Goal: Communication & Community: Share content

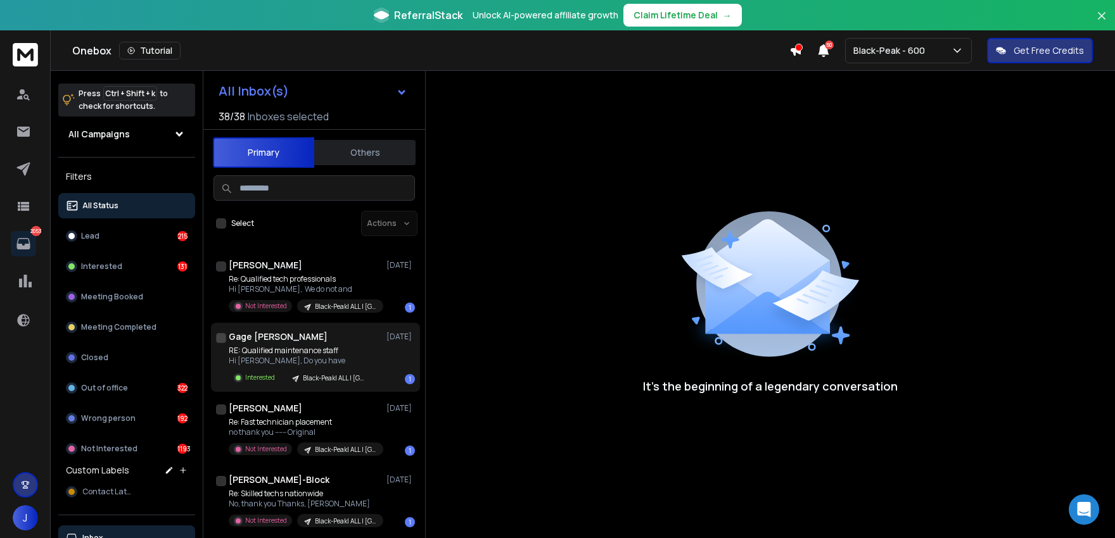
click at [300, 349] on p "RE: Qualified maintenance staff" at bounding box center [300, 351] width 143 height 10
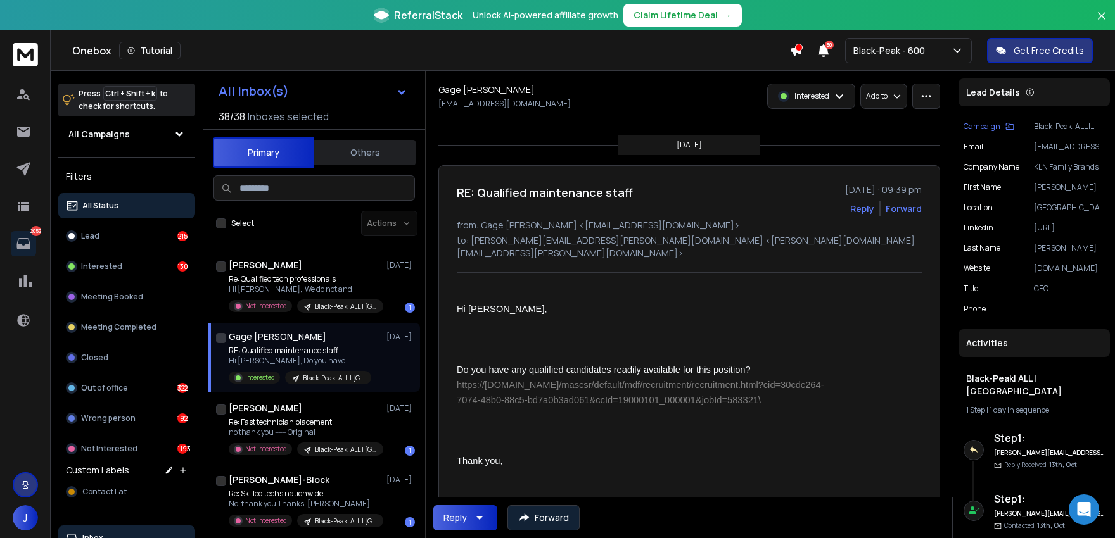
click at [540, 520] on button "Forward" at bounding box center [543, 517] width 72 height 25
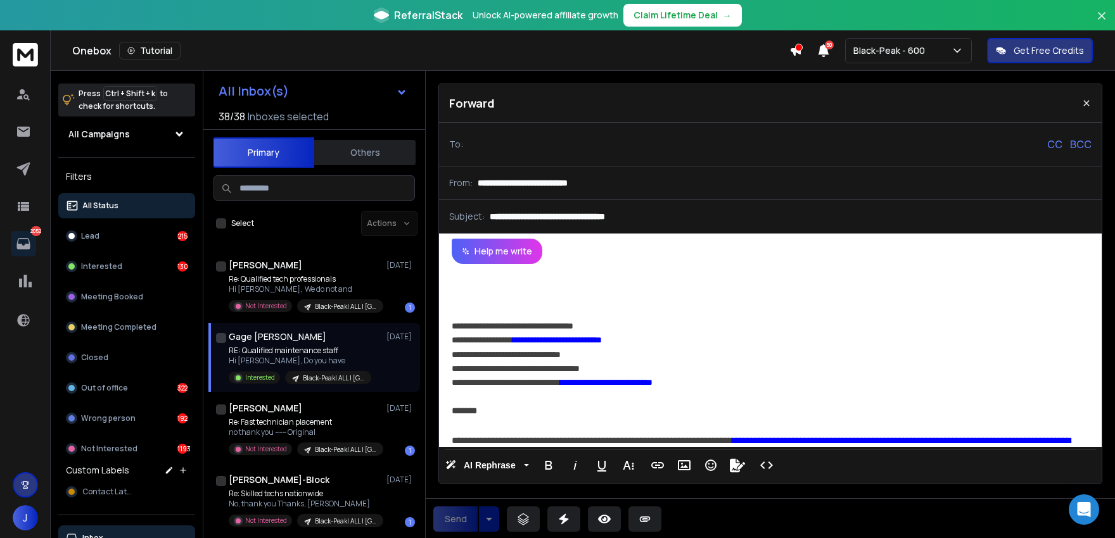
click at [557, 138] on input at bounding box center [512, 144] width 89 height 23
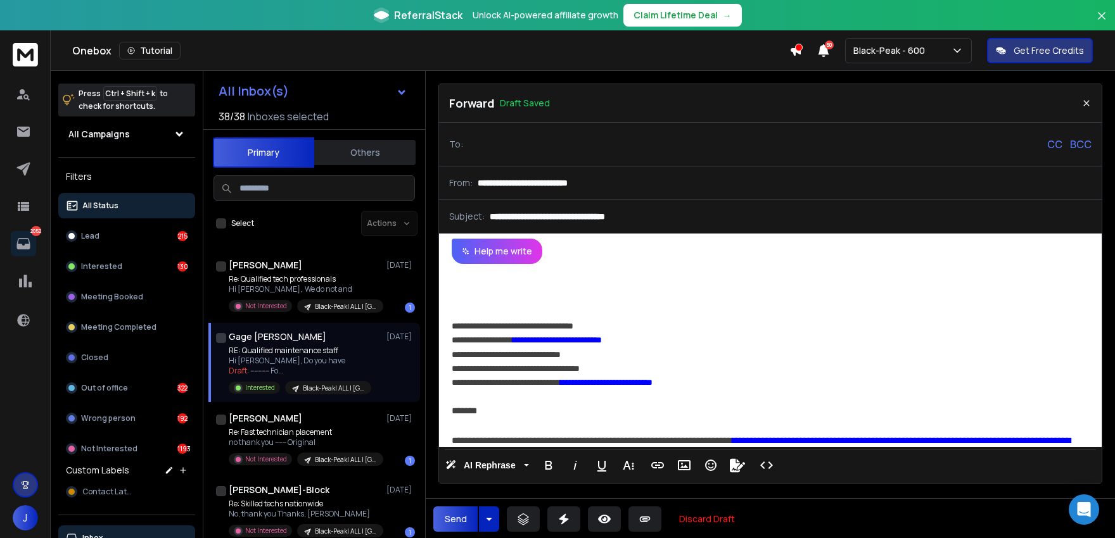
paste input "**********"
type input "**********"
click at [457, 517] on button "Send" at bounding box center [455, 519] width 44 height 25
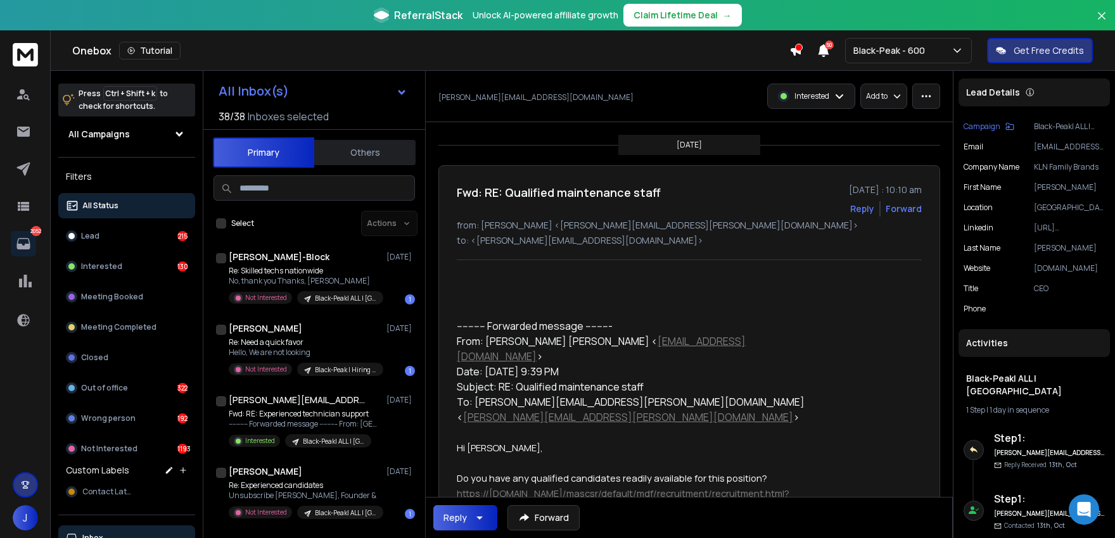
scroll to position [224, 0]
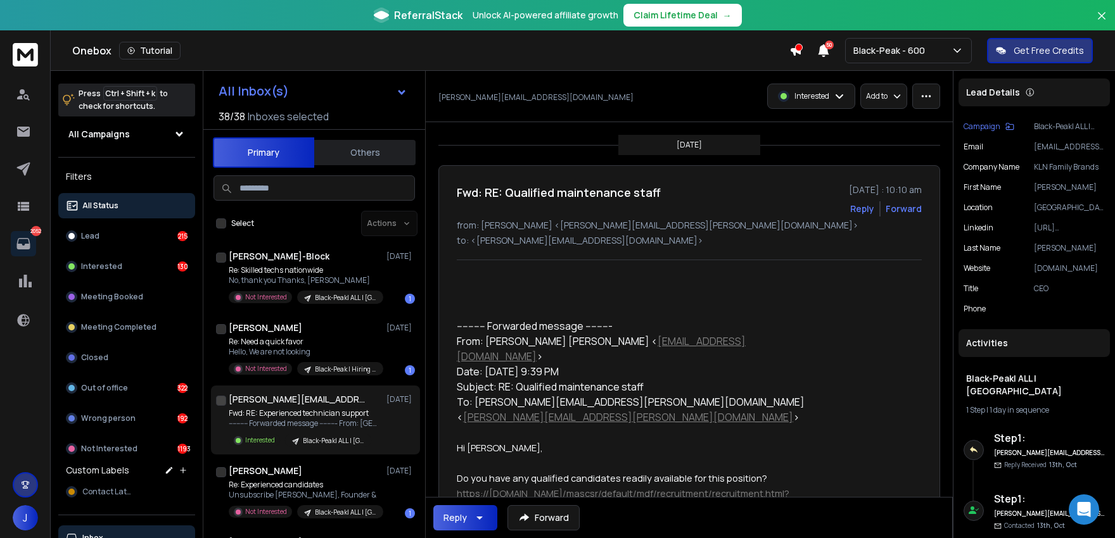
click at [357, 404] on div "jim@black-peak.com 10 Oct" at bounding box center [322, 399] width 186 height 13
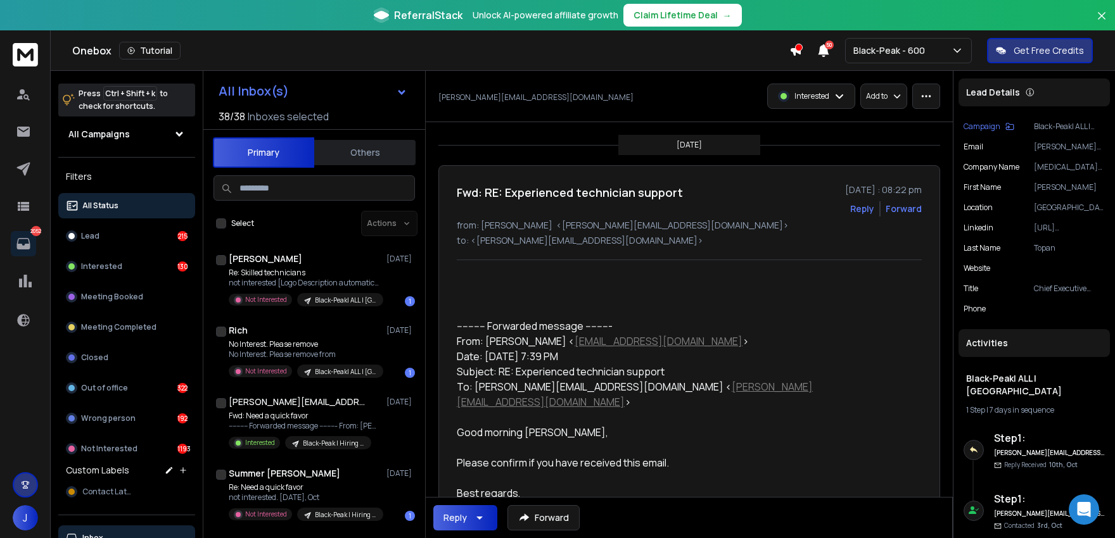
scroll to position [661, 0]
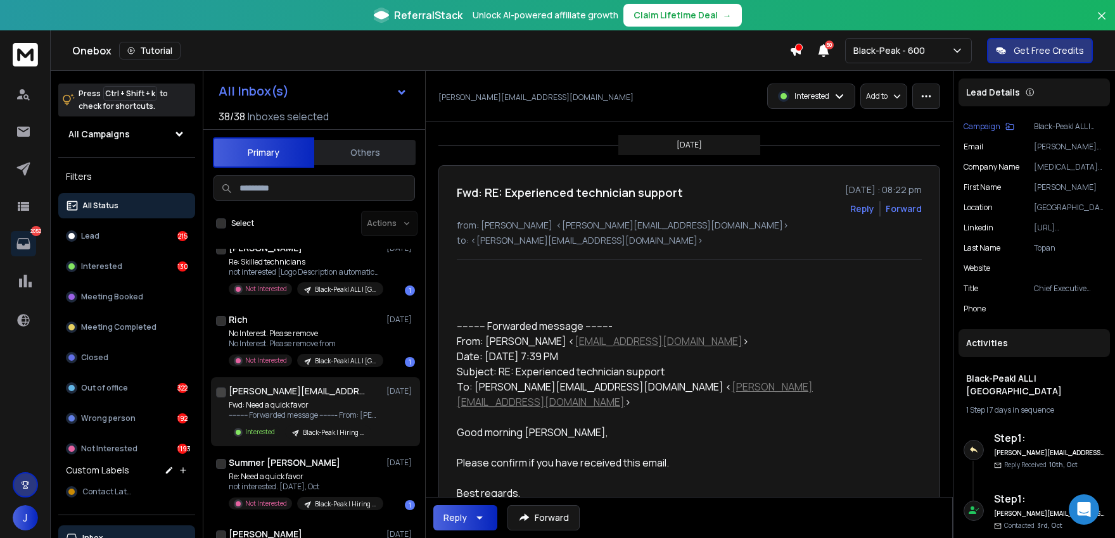
click at [381, 400] on div "Fwd: Need a quick favor ---------- Forwarded message --------- From: Nick Inter…" at bounding box center [322, 419] width 186 height 39
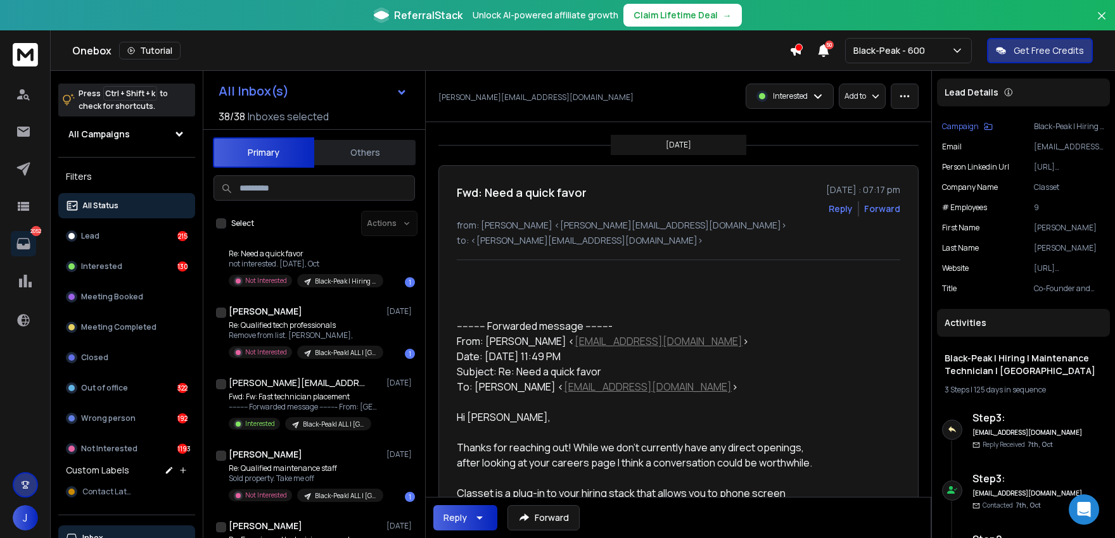
scroll to position [912, 0]
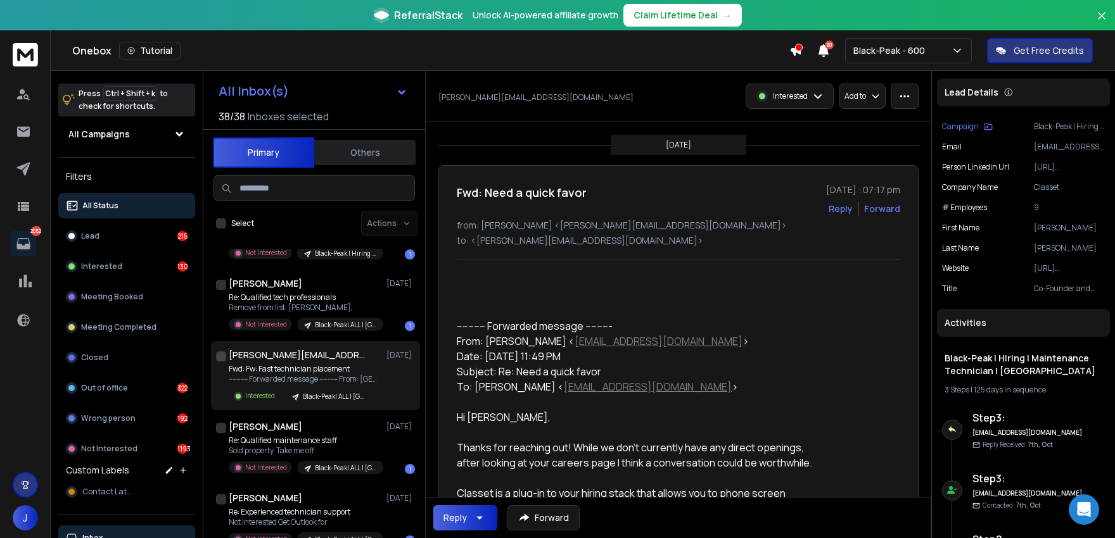
click at [388, 369] on div "Fwd: Fw: Fast technician placement ---------- Forwarded message --------- From:…" at bounding box center [322, 383] width 186 height 39
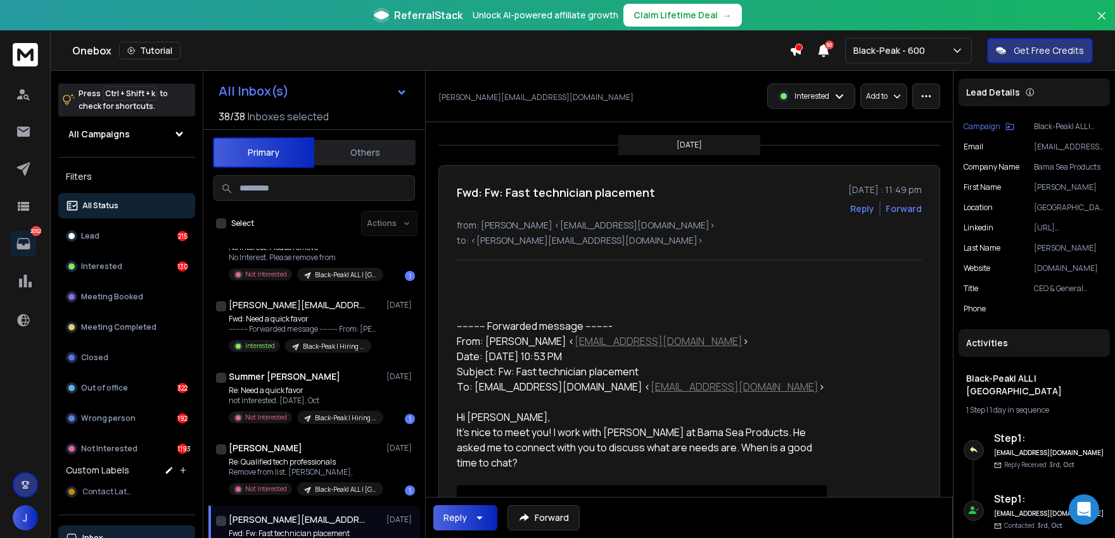
scroll to position [736, 0]
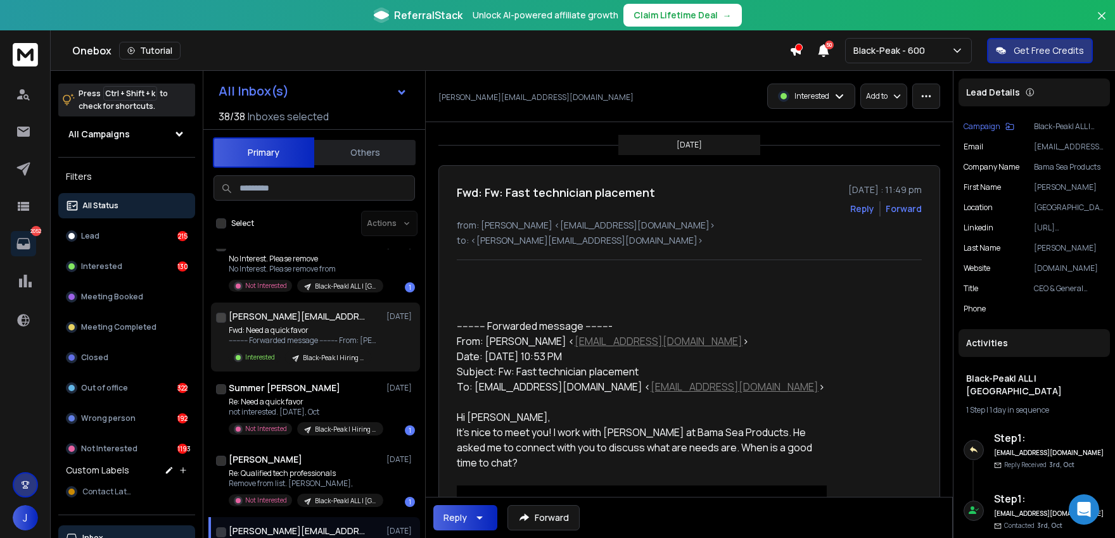
click at [341, 327] on p "Fwd: Need a quick favor" at bounding box center [305, 331] width 152 height 10
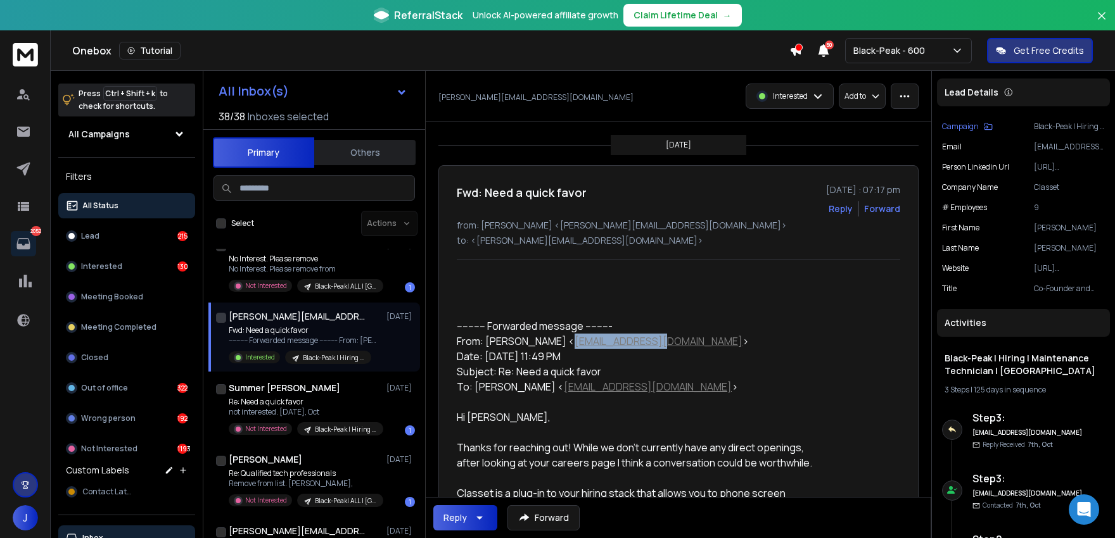
drag, startPoint x: 624, startPoint y: 340, endPoint x: 542, endPoint y: 340, distance: 81.7
click at [542, 340] on div "From: Nick Jones < nick@classet.org >" at bounding box center [642, 341] width 370 height 15
copy link "nick@classet.org"
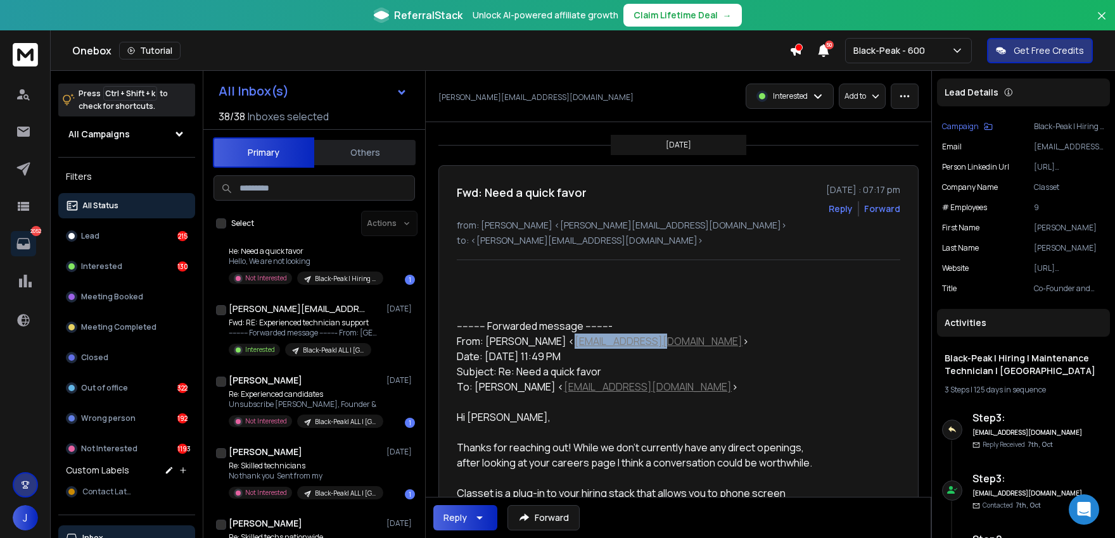
scroll to position [283, 0]
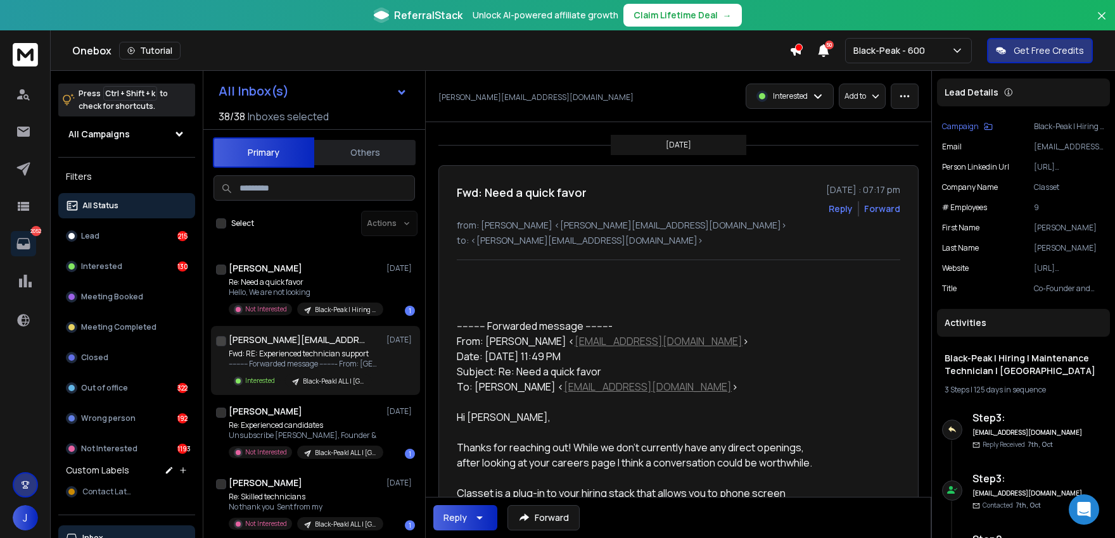
click at [337, 352] on p "Fwd: RE: Experienced technician support" at bounding box center [305, 354] width 152 height 10
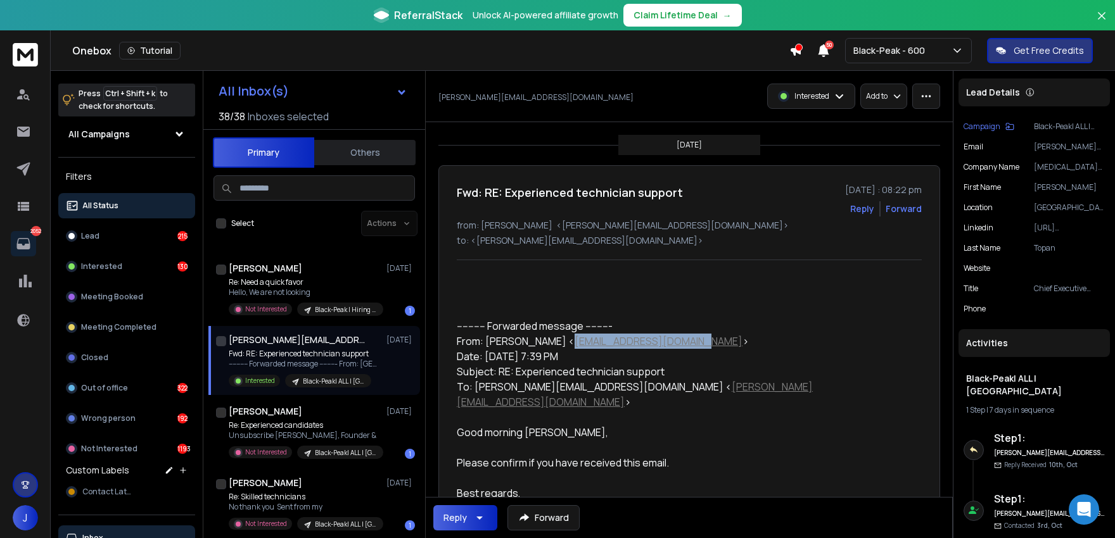
drag, startPoint x: 698, startPoint y: 337, endPoint x: 568, endPoint y: 336, distance: 130.5
click at [568, 336] on div "From: Guilmar Zecena < gzecena@saucesnlove.com >" at bounding box center [642, 341] width 370 height 15
copy link "gzecena@saucesnlove.com"
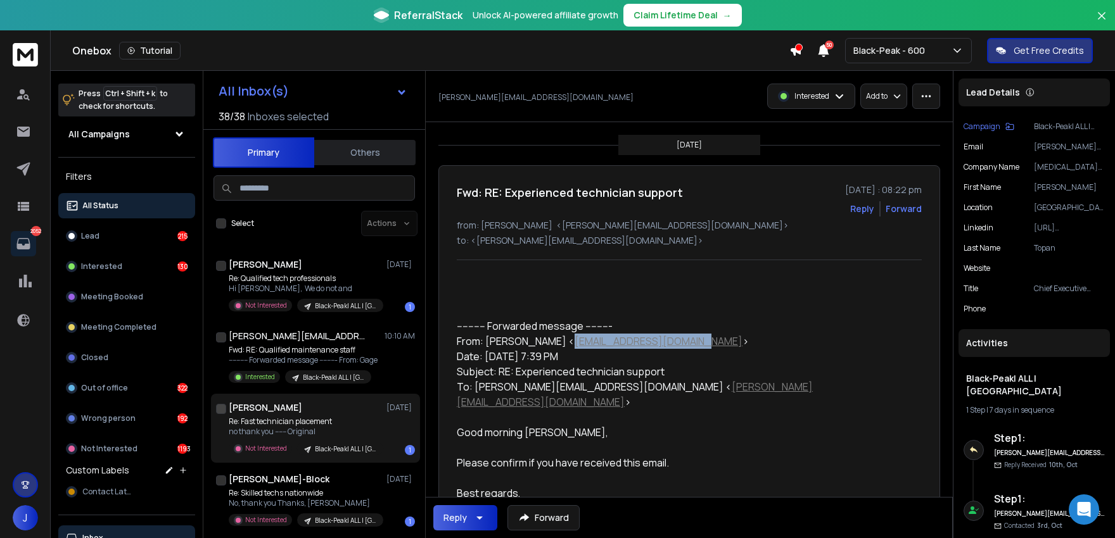
scroll to position [0, 0]
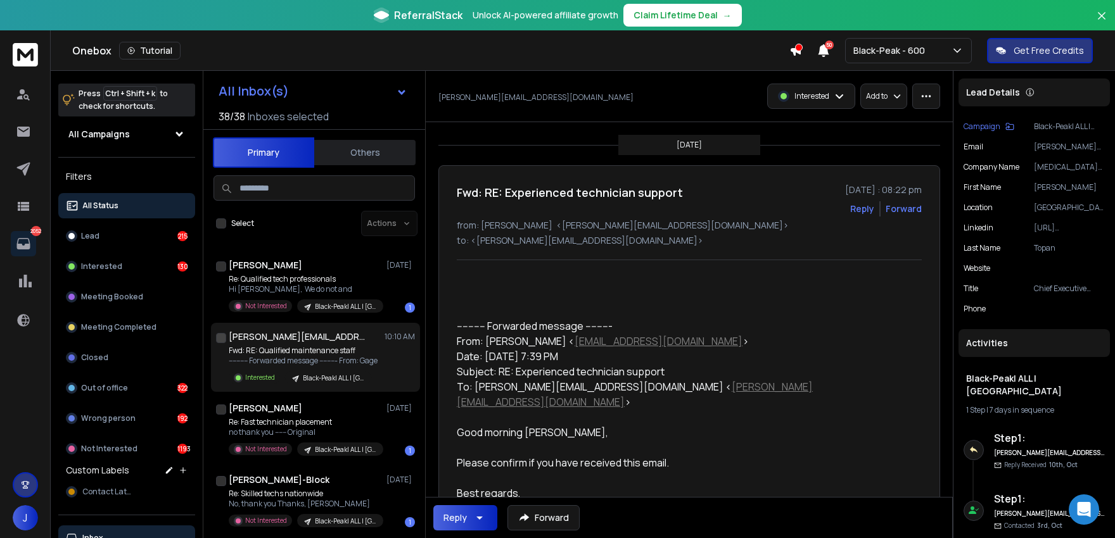
click at [302, 341] on h1 "jim@black-peak.com" at bounding box center [298, 337] width 139 height 13
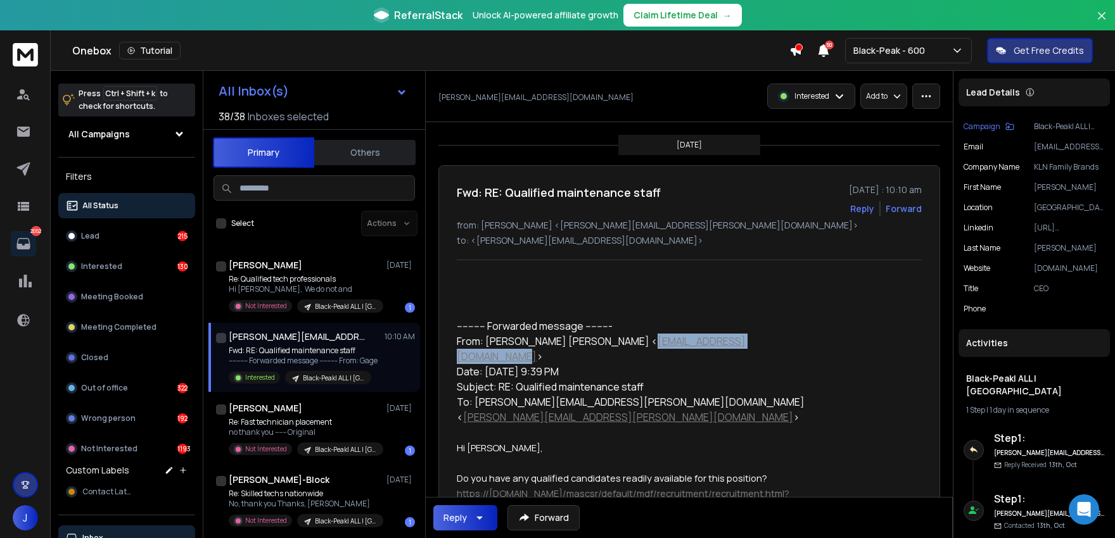
drag, startPoint x: 699, startPoint y: 340, endPoint x: 554, endPoint y: 341, distance: 144.4
click at [554, 341] on div "From: Gage Paurus < GPaurus@klnfamilybrands.com >" at bounding box center [642, 349] width 370 height 30
copy link "GPaurus@klnfamilybrands.com"
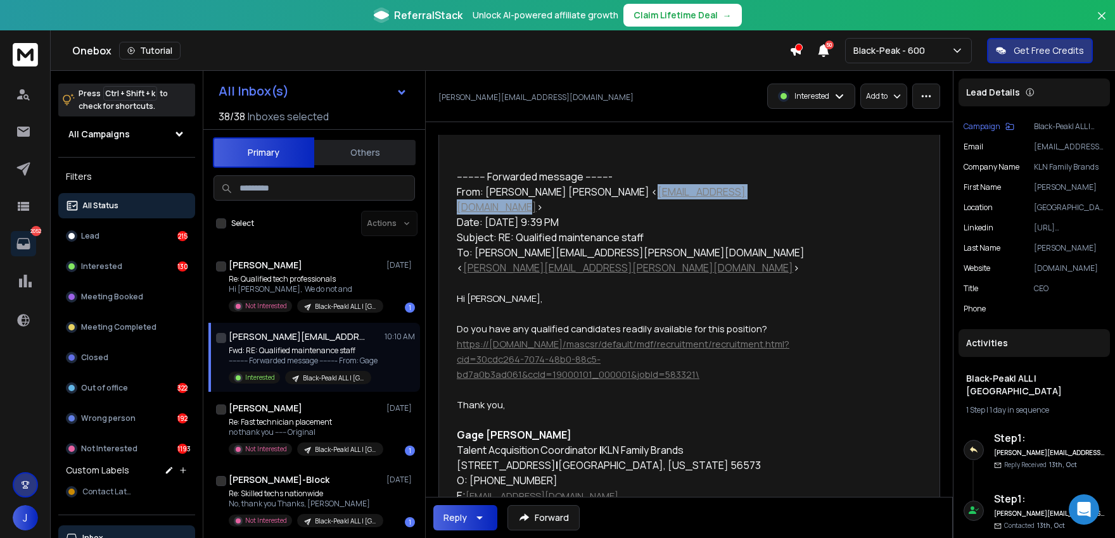
scroll to position [150, 0]
click at [901, 48] on p "Black-Peak - 600" at bounding box center [891, 50] width 77 height 13
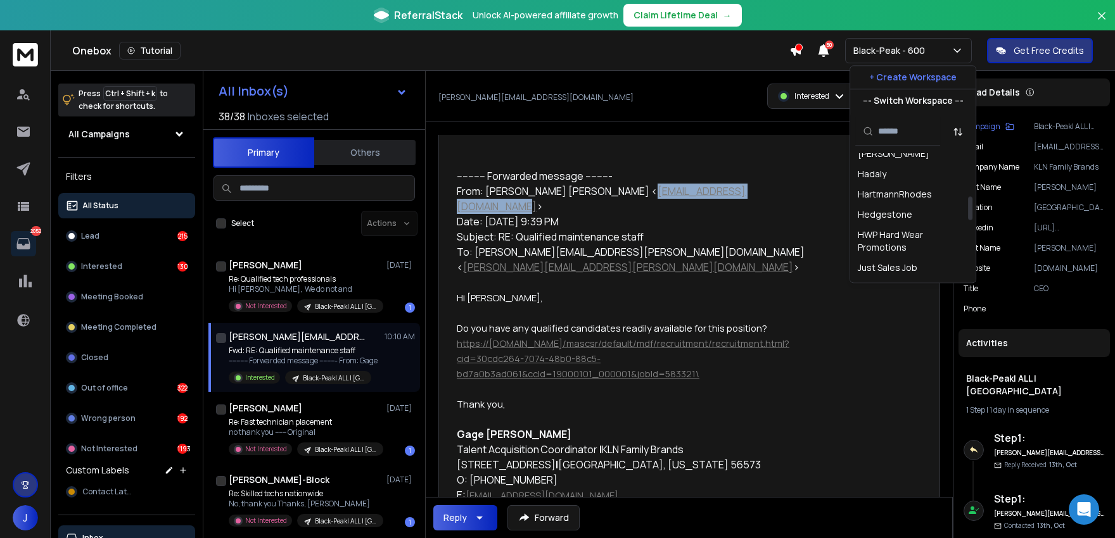
scroll to position [235, 0]
click at [894, 219] on div "HWP Hard Wear Promotions" at bounding box center [913, 231] width 110 height 25
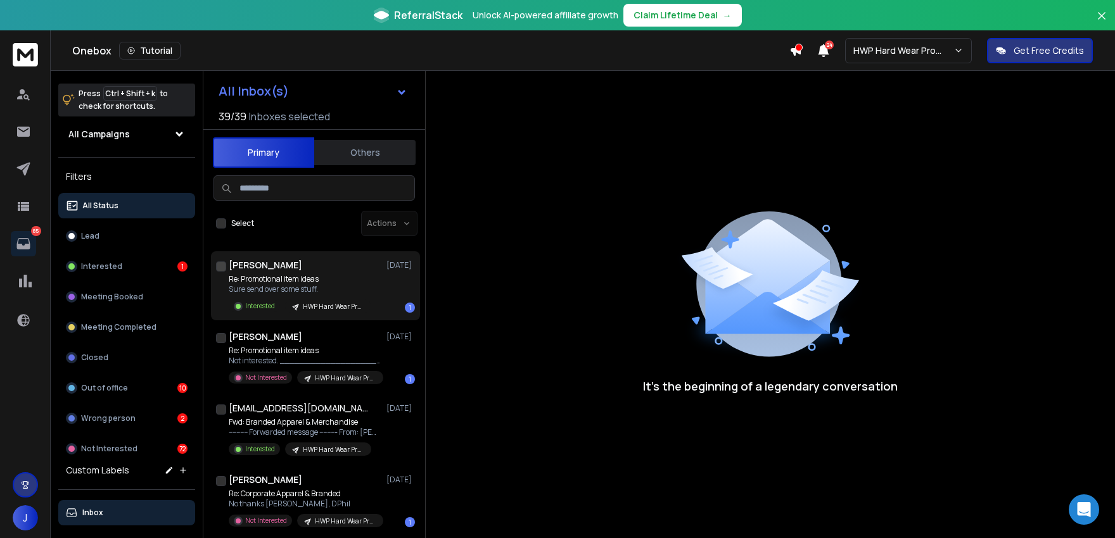
click at [372, 262] on div "[PERSON_NAME] [DATE]" at bounding box center [322, 265] width 186 height 13
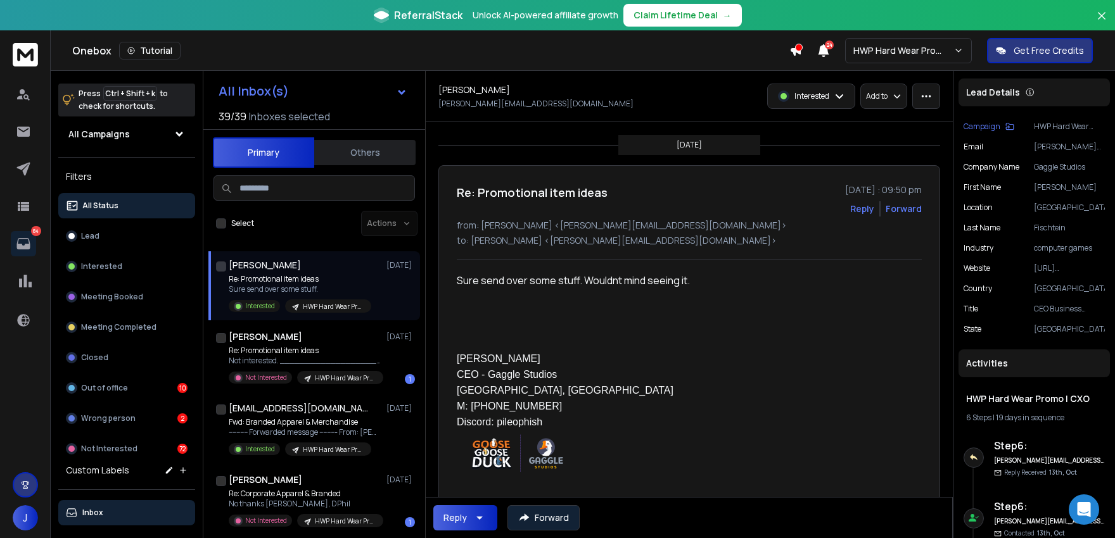
click at [543, 515] on button "Forward" at bounding box center [543, 517] width 72 height 25
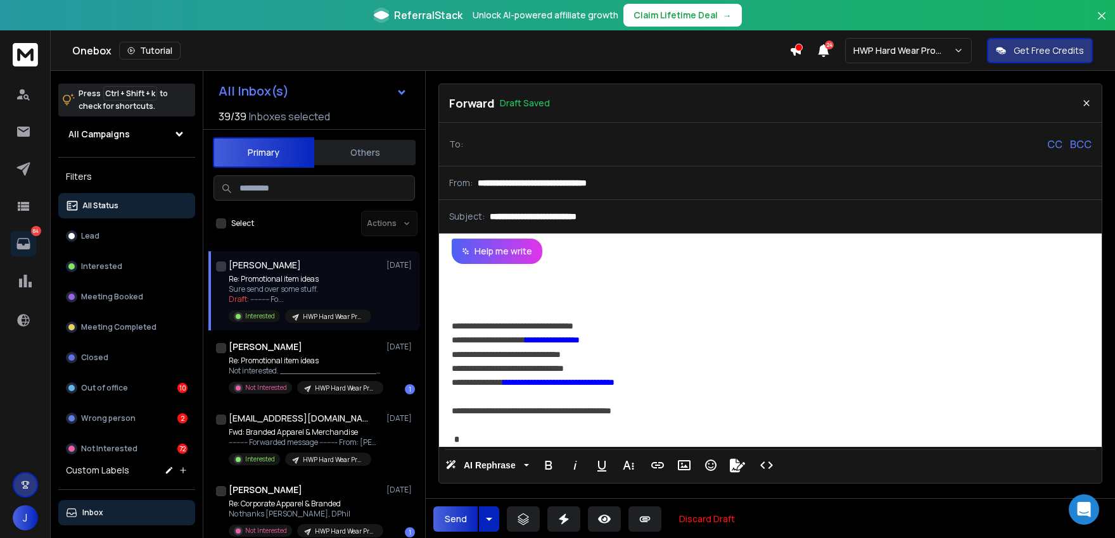
click at [504, 141] on input at bounding box center [512, 144] width 89 height 23
paste input "**********"
type input "**********"
paste input "**********"
type input "**********"
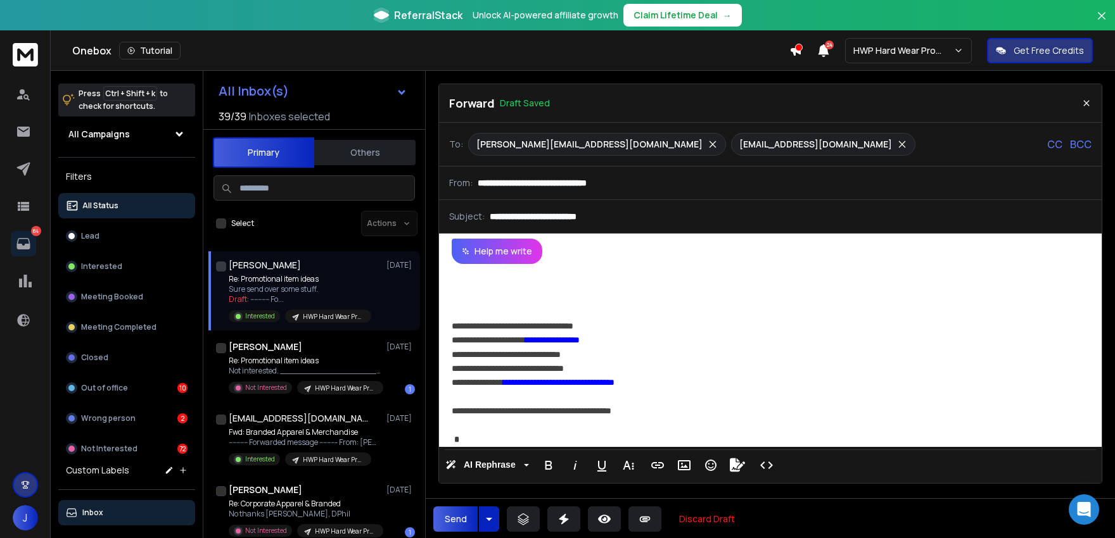
click at [458, 521] on button "Send" at bounding box center [455, 519] width 44 height 25
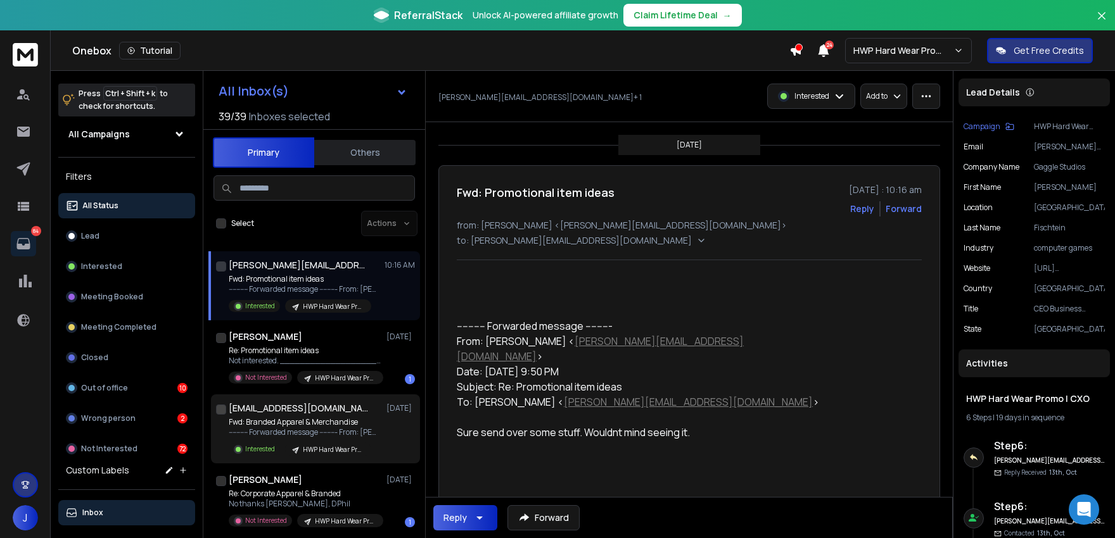
click at [377, 429] on p "---------- Forwarded message --------- From: Noah" at bounding box center [305, 433] width 152 height 10
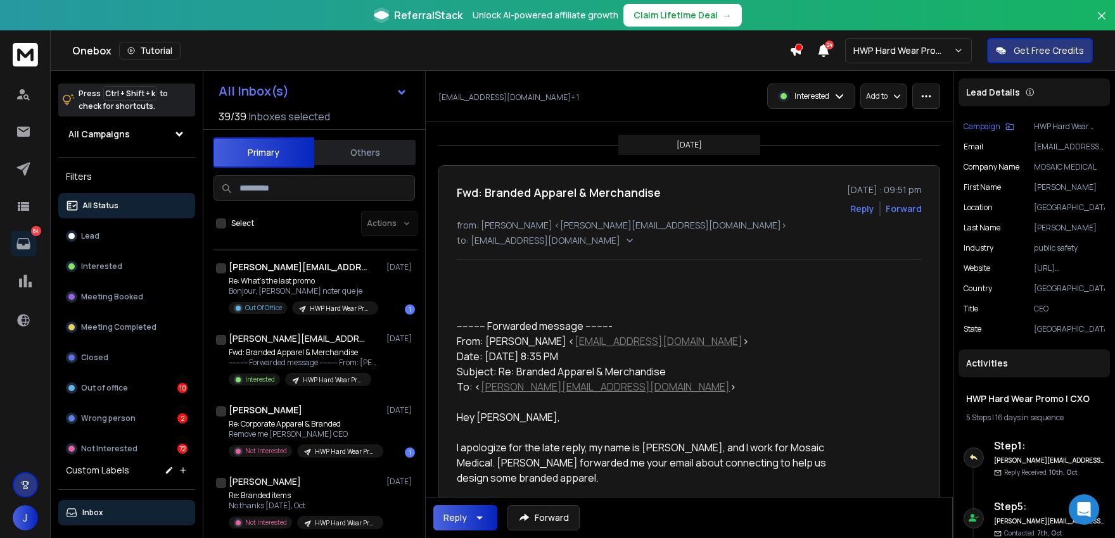
scroll to position [661, 0]
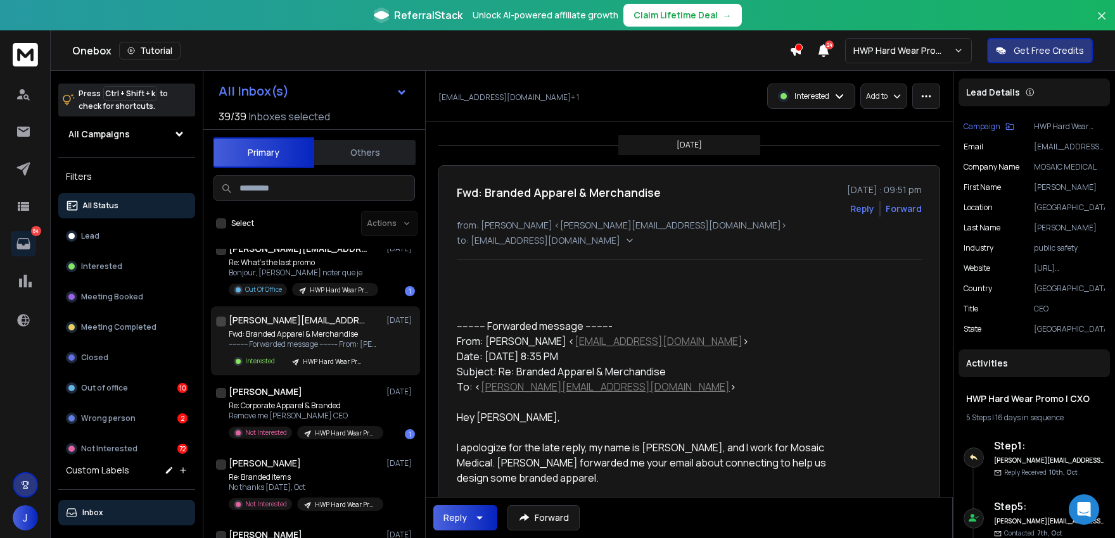
click at [389, 321] on p "[DATE]" at bounding box center [400, 320] width 29 height 10
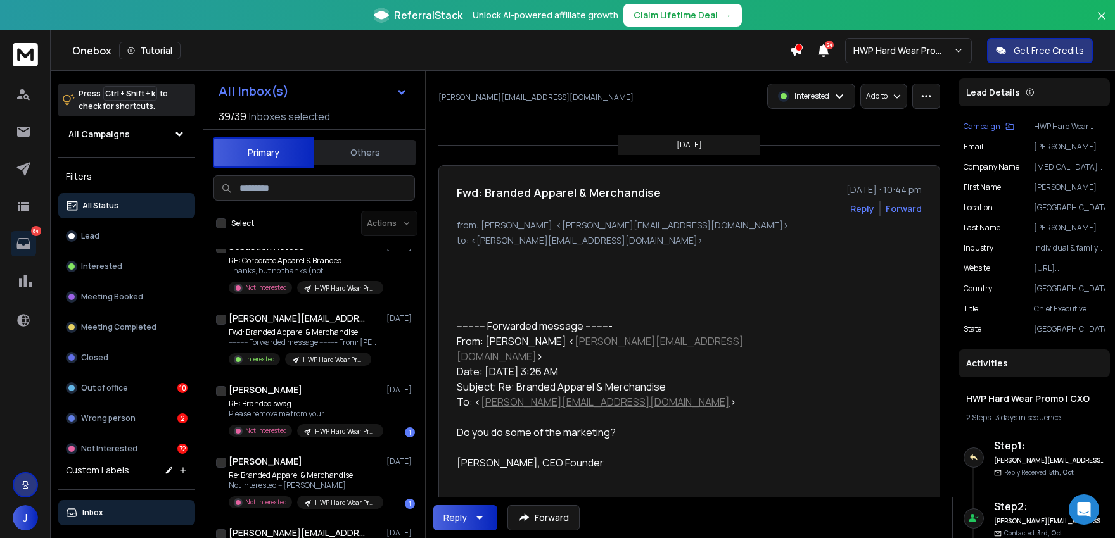
scroll to position [1028, 0]
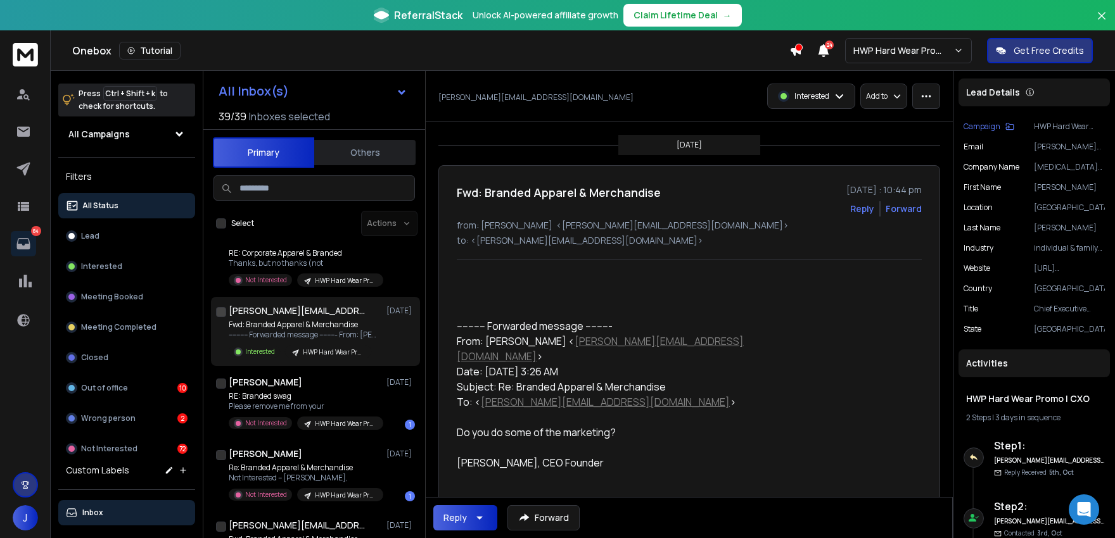
click at [387, 328] on div "Fwd: Branded Apparel & Merchandise ---------- Forwarded message --------- From:…" at bounding box center [322, 339] width 186 height 39
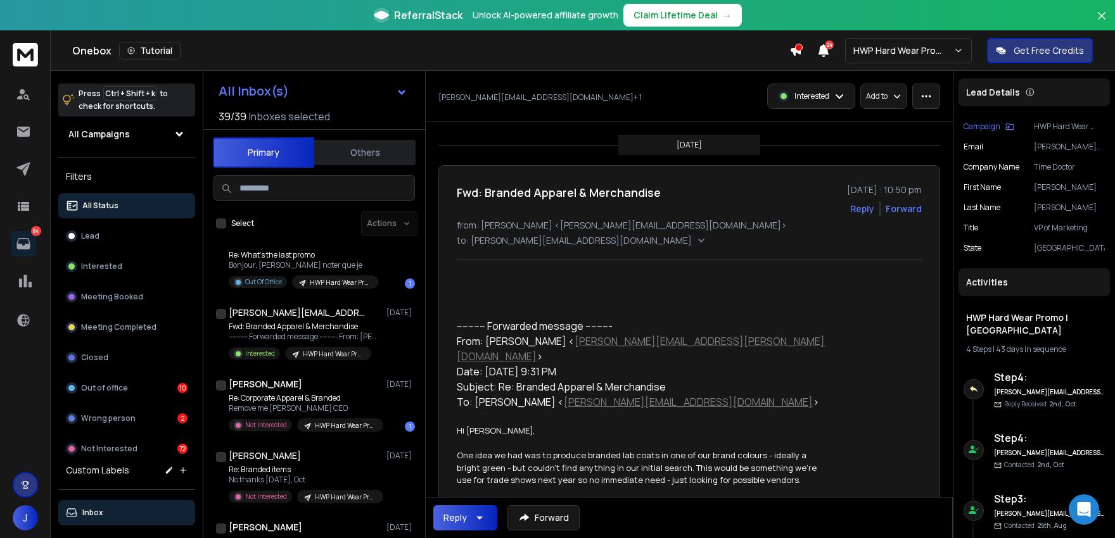
scroll to position [668, 0]
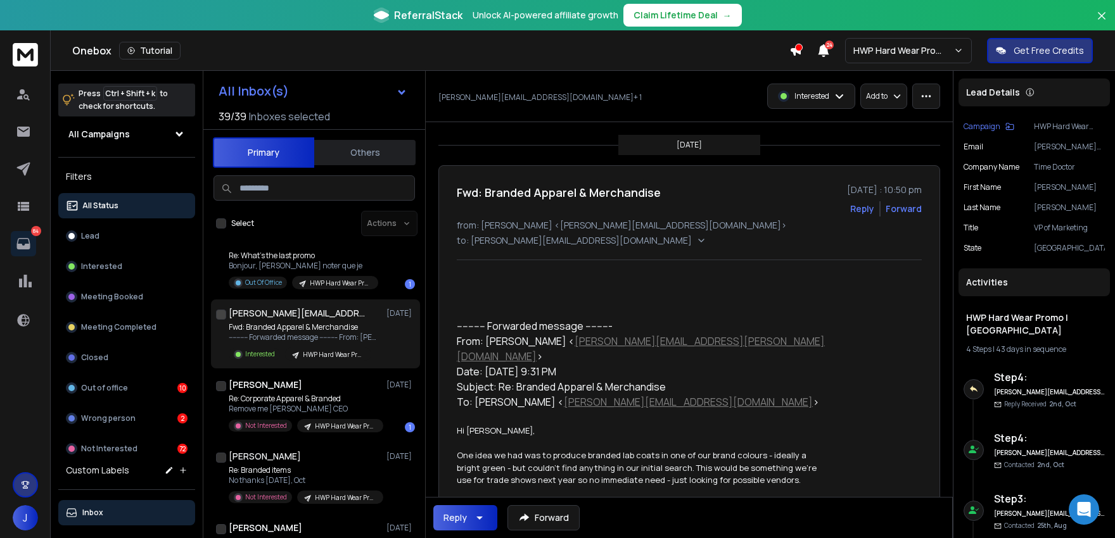
click at [372, 324] on p "Fwd: Branded Apparel & Merchandise" at bounding box center [305, 327] width 152 height 10
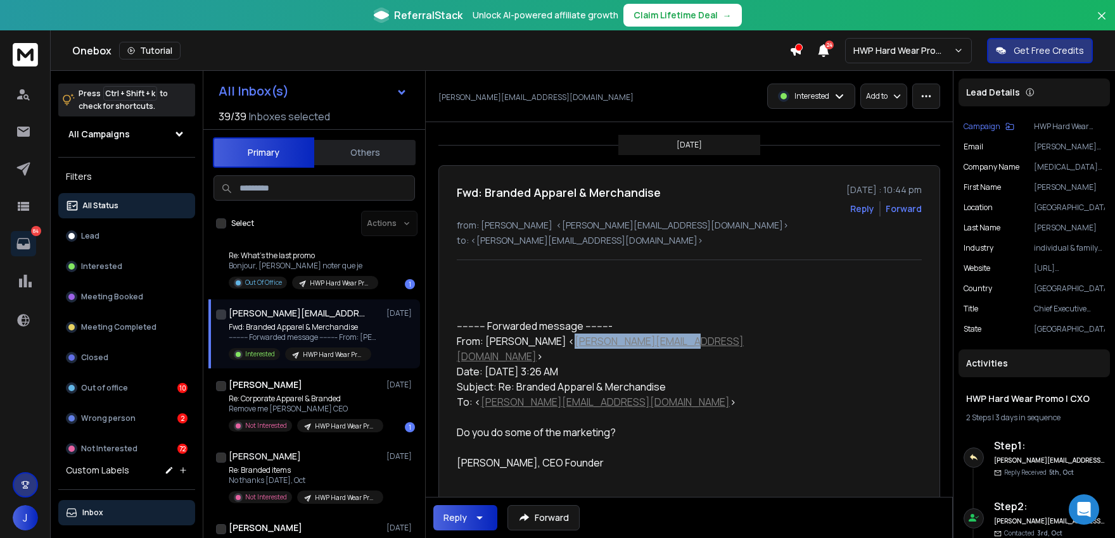
drag, startPoint x: 682, startPoint y: 340, endPoint x: 566, endPoint y: 343, distance: 115.3
click at [566, 343] on div "From: Karen Simmons < karen@autismtoday.com >" at bounding box center [642, 349] width 370 height 30
copy link "karen@autismtoday.com"
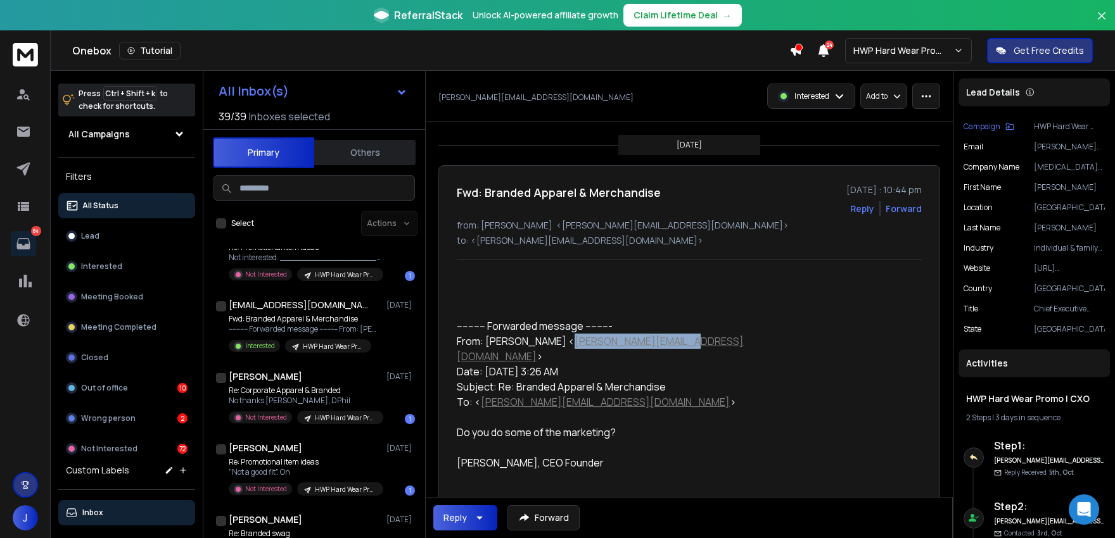
scroll to position [86, 0]
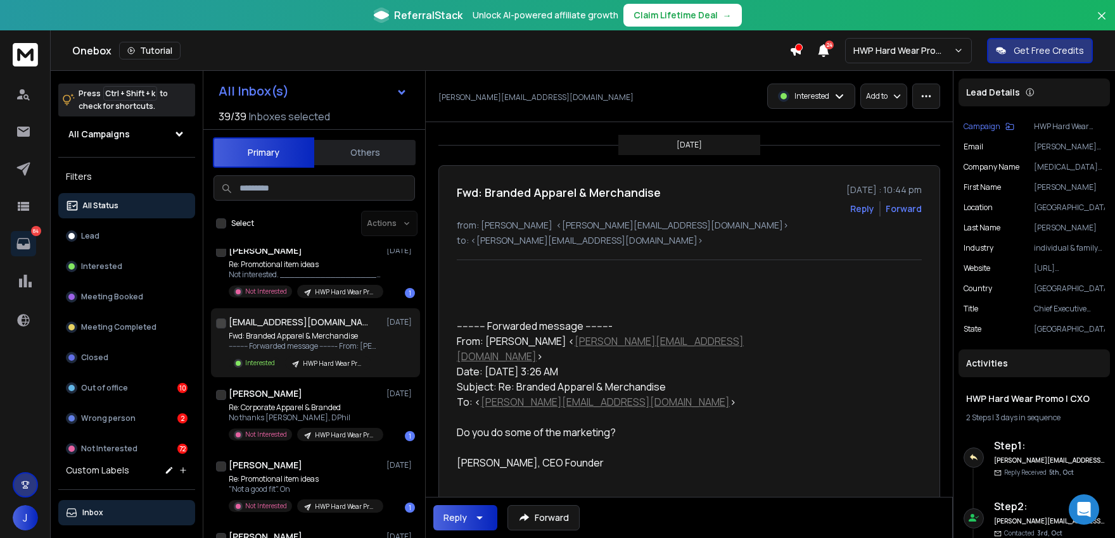
click at [327, 317] on h1 "tcanto@hardwearpromo.com +1" at bounding box center [298, 322] width 139 height 13
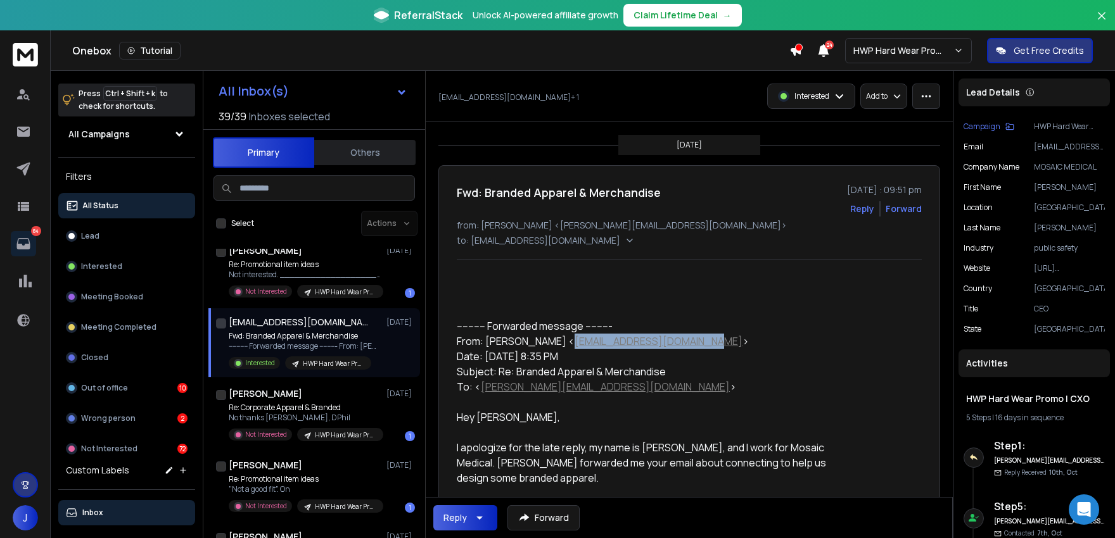
drag, startPoint x: 699, startPoint y: 342, endPoint x: 561, endPoint y: 342, distance: 138.1
click at [561, 342] on div "From: Noah Derganc < nderganc@mosaicmedical.ca >" at bounding box center [642, 341] width 370 height 15
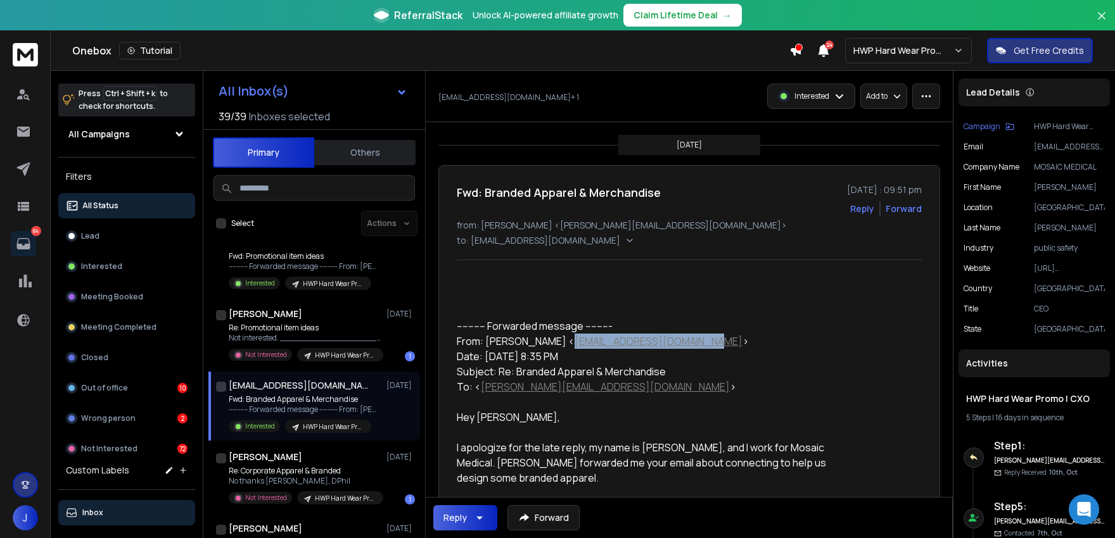
scroll to position [0, 0]
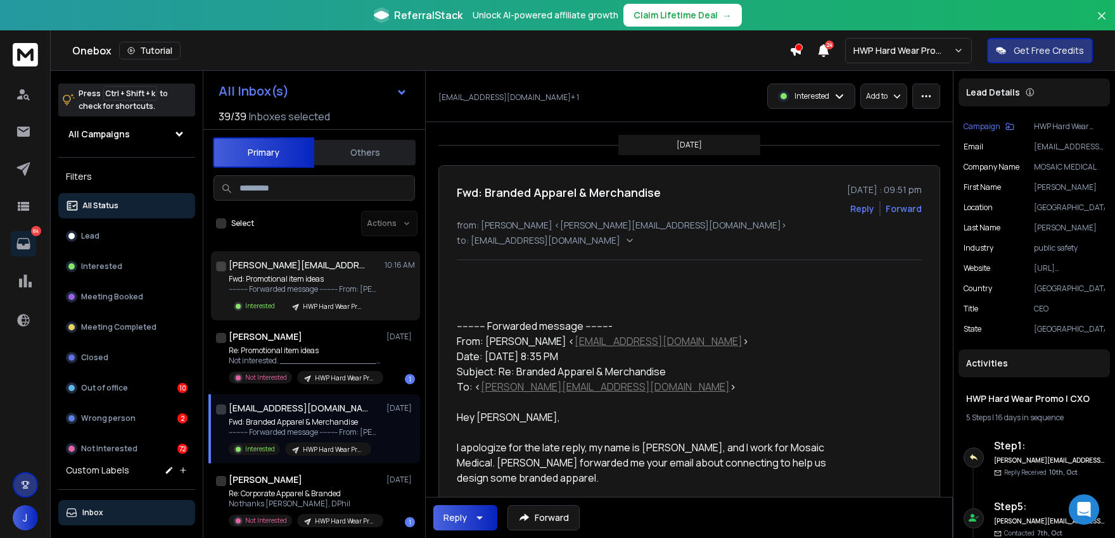
click at [365, 280] on p "Fwd: Promotional item ideas" at bounding box center [305, 279] width 152 height 10
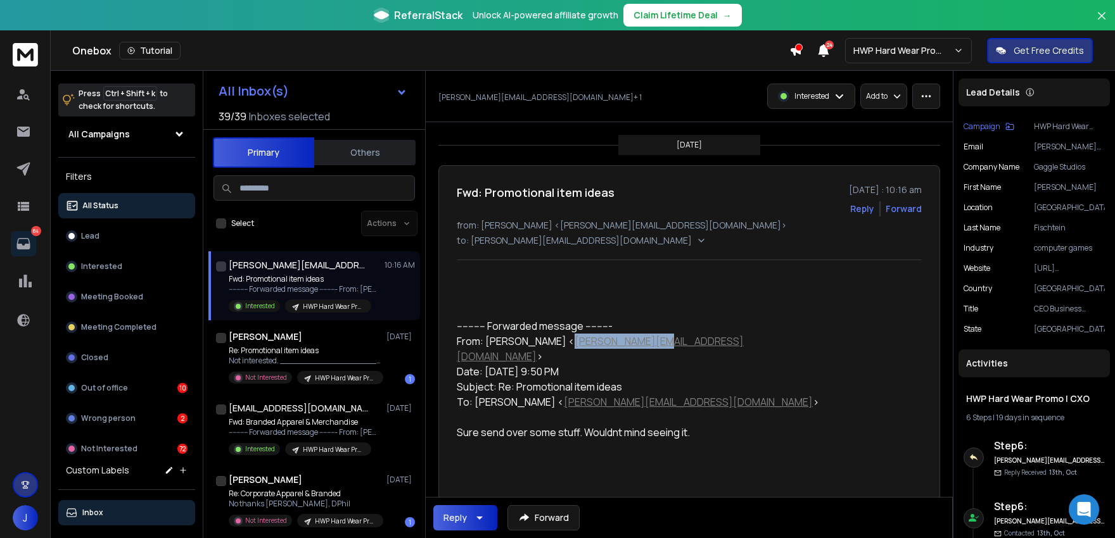
drag, startPoint x: 659, startPoint y: 340, endPoint x: 570, endPoint y: 339, distance: 88.7
click at [570, 339] on div "From: Shawn Fischtein < shawn@gaggle.fun >" at bounding box center [642, 349] width 370 height 30
click at [899, 48] on p "HWP Hard Wear Promotions" at bounding box center [903, 50] width 100 height 13
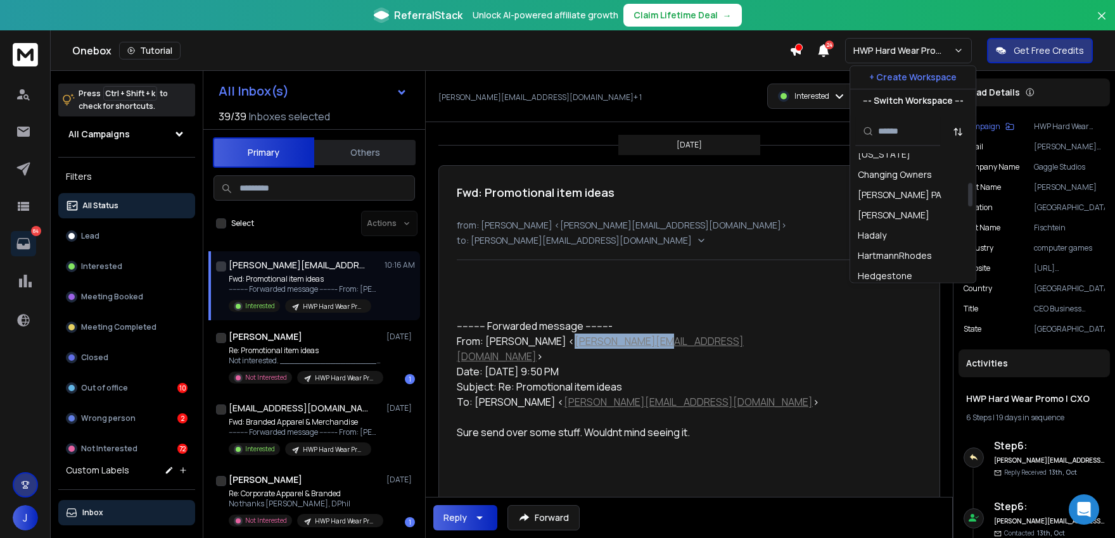
scroll to position [166, 0]
click at [913, 247] on div "HartmannRhodes" at bounding box center [895, 253] width 74 height 13
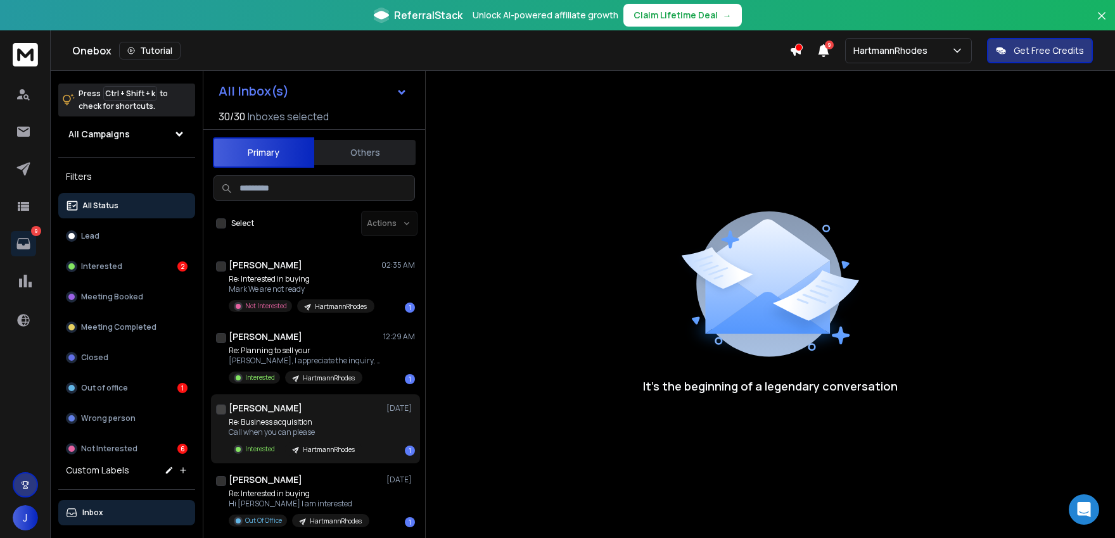
click at [363, 419] on div "Re: Business acquisition Call when you can please Interested HartmannRhodes 1" at bounding box center [322, 436] width 186 height 39
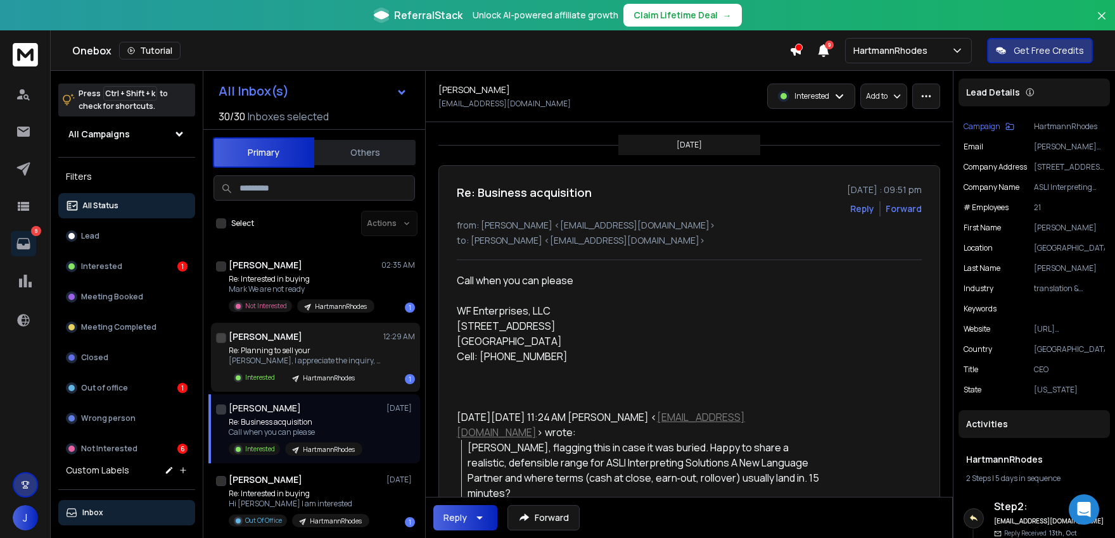
click at [388, 345] on div "Mark Ross 12:29 AM Re: Planning to sell your Mark, I appreciate the inquiry, we…" at bounding box center [322, 358] width 186 height 54
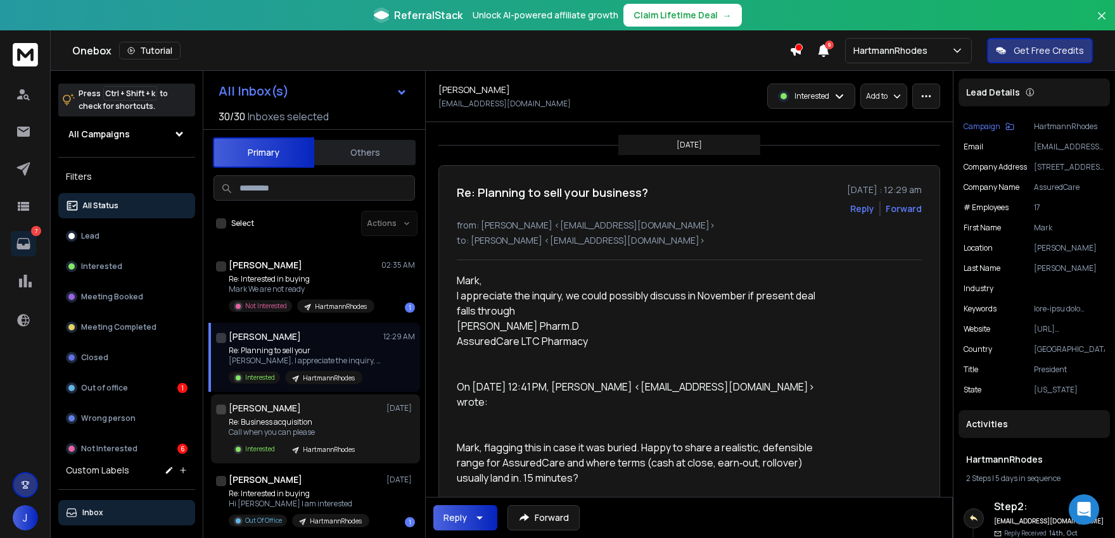
click at [377, 414] on div "Warren Feldman 13 Oct" at bounding box center [322, 408] width 186 height 13
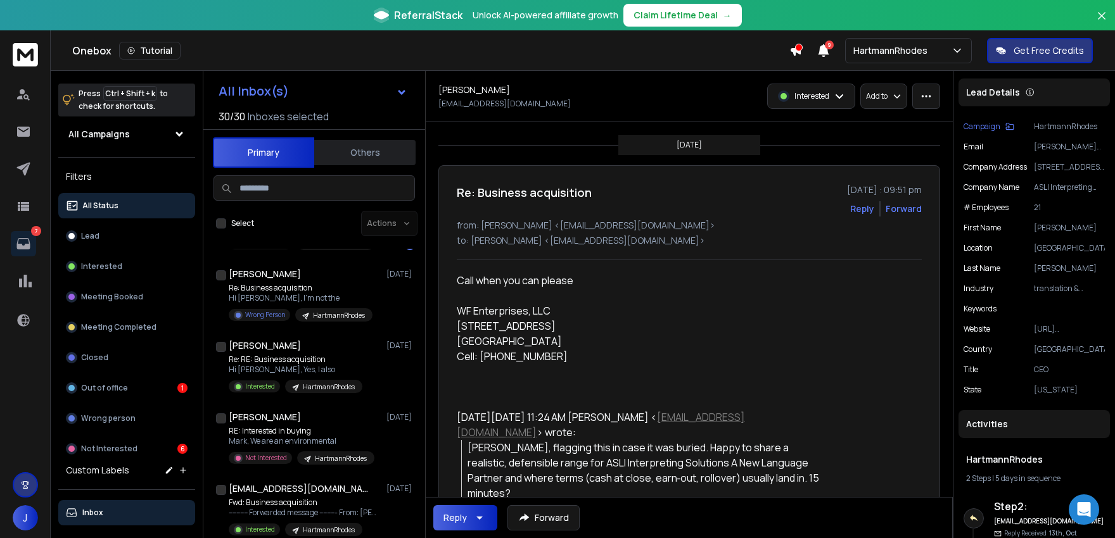
scroll to position [420, 0]
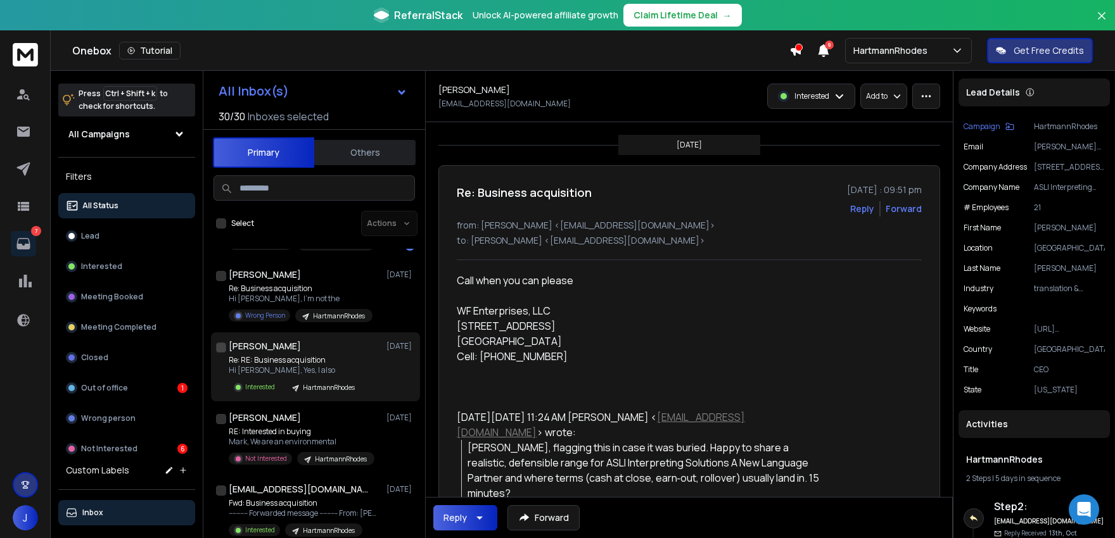
click at [359, 349] on div "Mark Hartmann 12 Oct" at bounding box center [322, 346] width 186 height 13
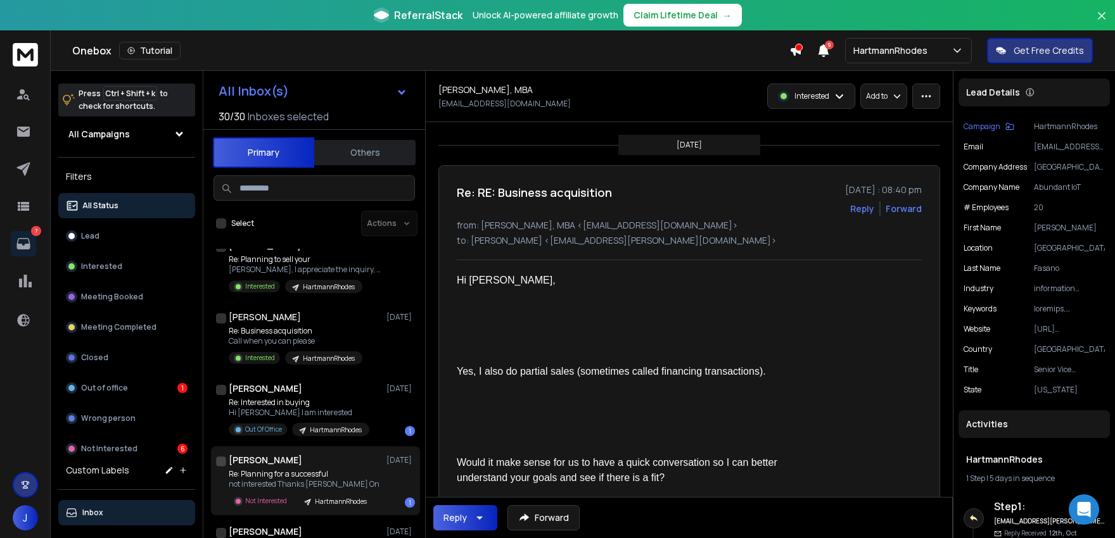
scroll to position [79, 0]
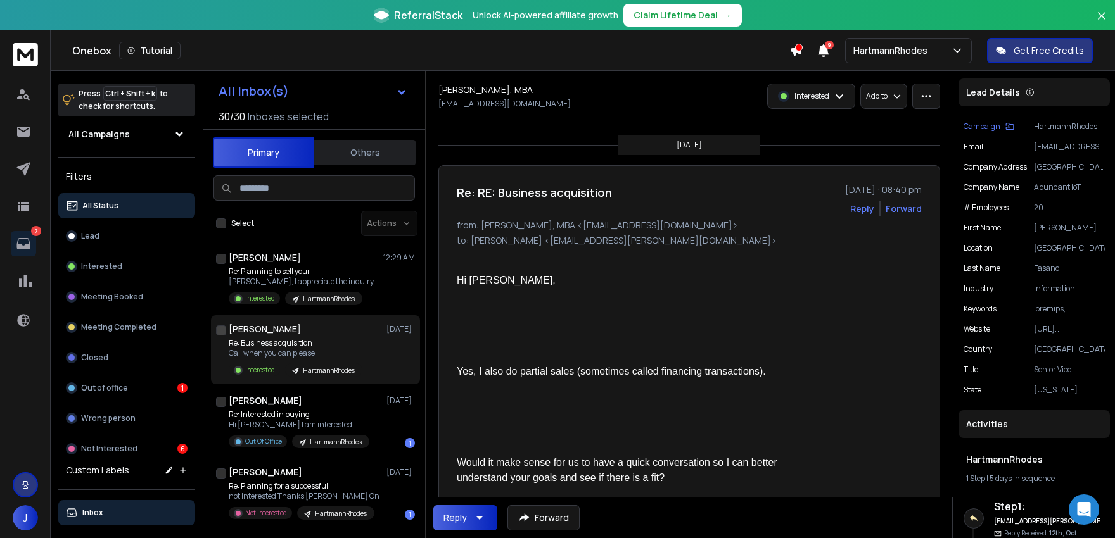
click at [340, 346] on p "Re: Business acquisition" at bounding box center [296, 343] width 134 height 10
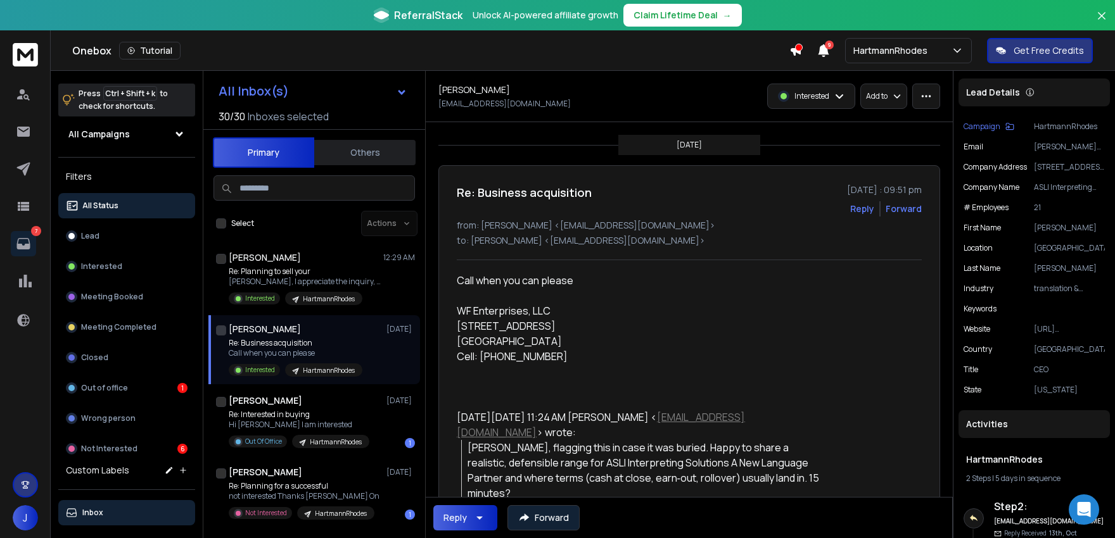
click at [556, 522] on button "Forward" at bounding box center [543, 517] width 72 height 25
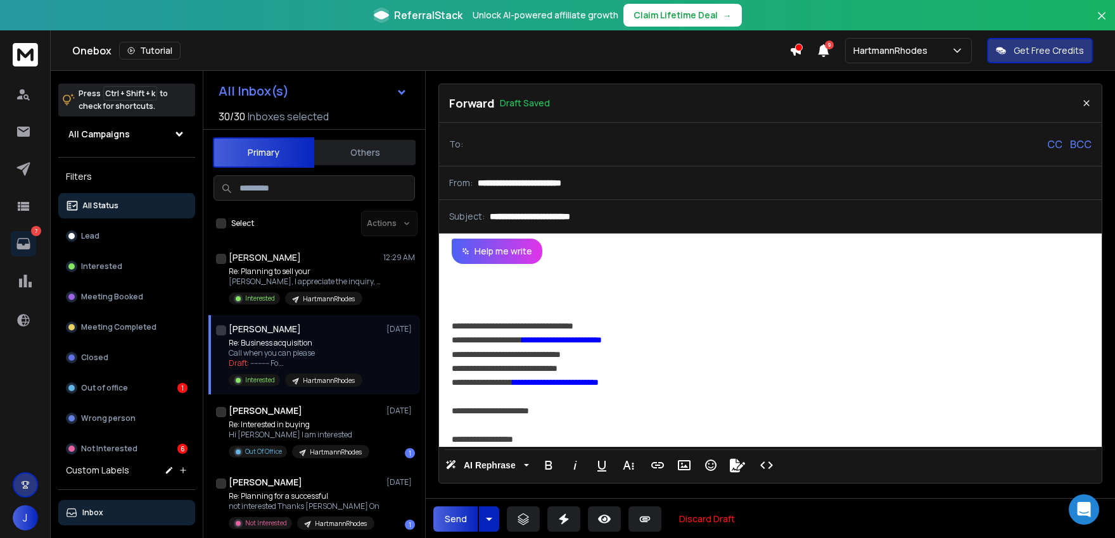
click at [553, 141] on input at bounding box center [512, 144] width 89 height 23
paste input "**********"
type input "**********"
click at [452, 524] on button "Send" at bounding box center [455, 519] width 44 height 25
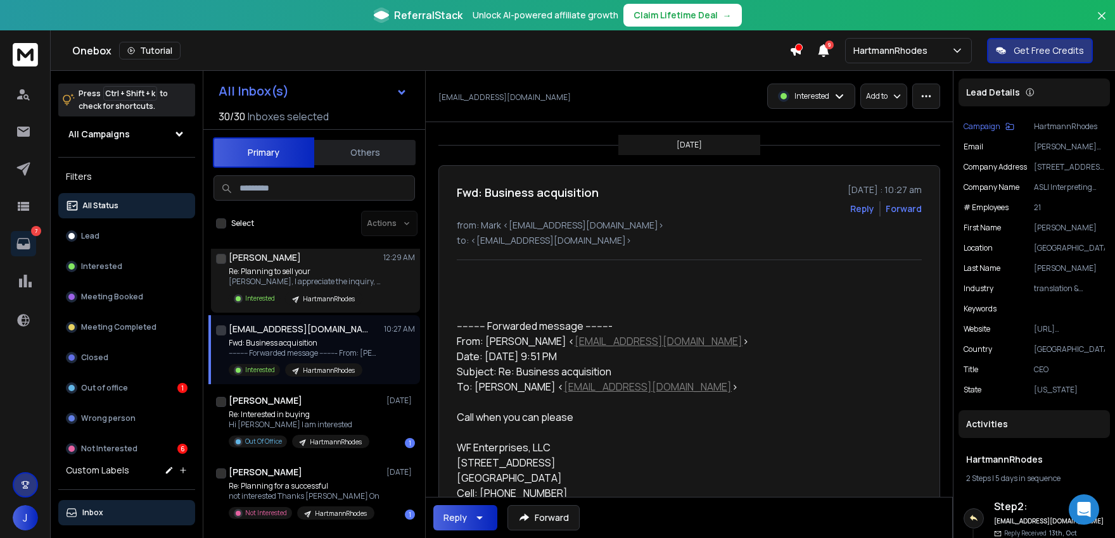
click at [332, 269] on p "Re: Planning to sell your" at bounding box center [305, 272] width 152 height 10
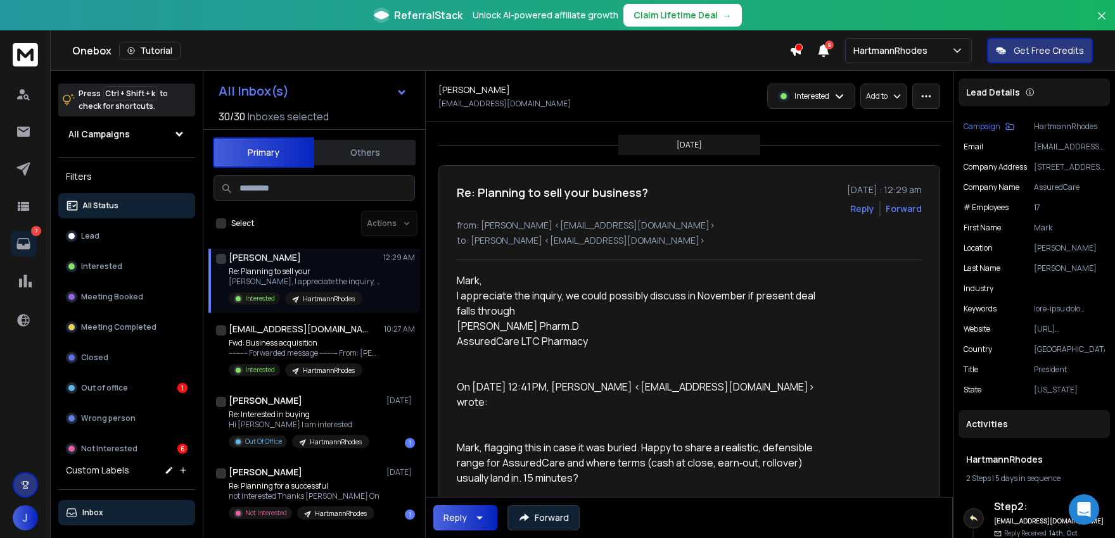
click at [542, 516] on button "Forward" at bounding box center [543, 517] width 72 height 25
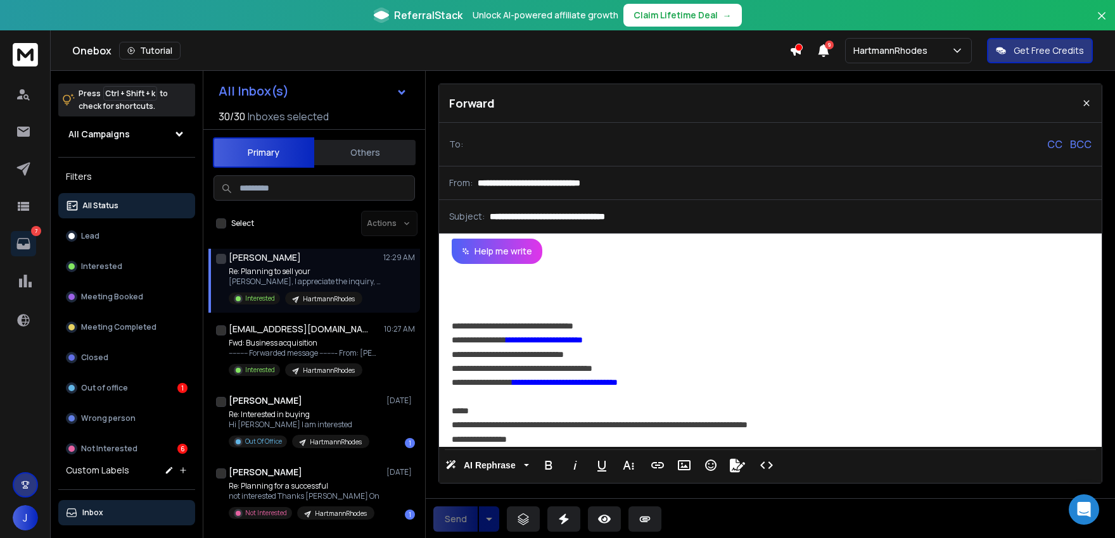
click at [523, 141] on input at bounding box center [512, 144] width 89 height 23
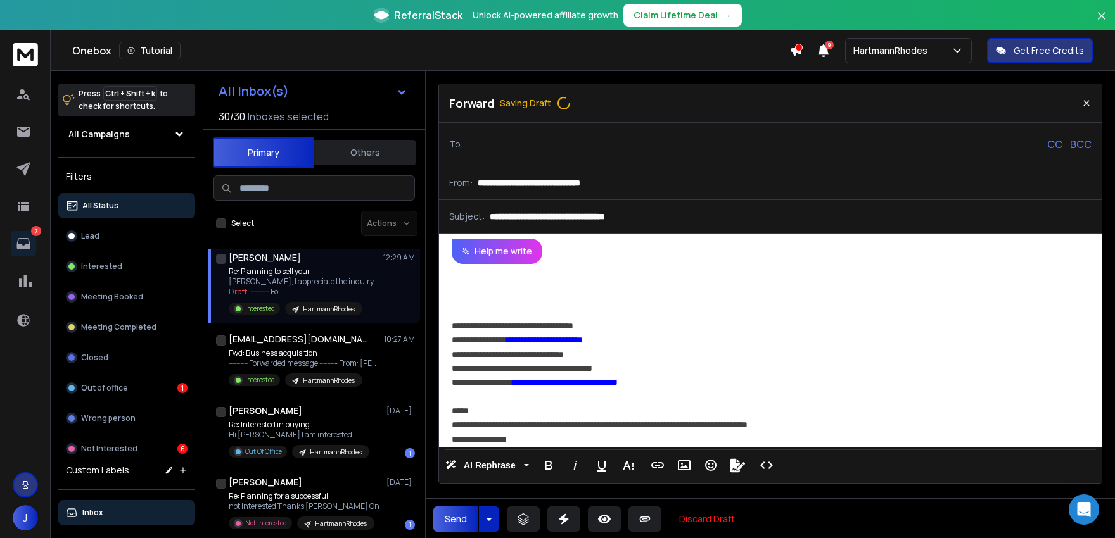
paste input "**********"
type input "**********"
click at [460, 519] on button "Send" at bounding box center [455, 519] width 44 height 25
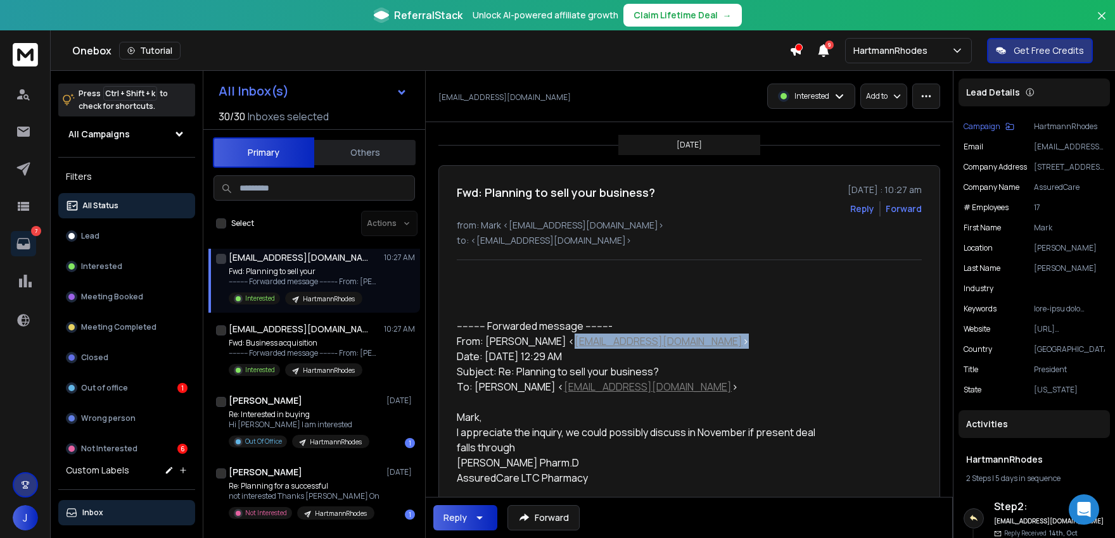
drag, startPoint x: 669, startPoint y: 339, endPoint x: 542, endPoint y: 345, distance: 126.8
click at [542, 345] on div "From: Mark Ross < mark@assuredcareltc.com >" at bounding box center [642, 341] width 370 height 15
copy div "mark@assuredcareltc.com >"
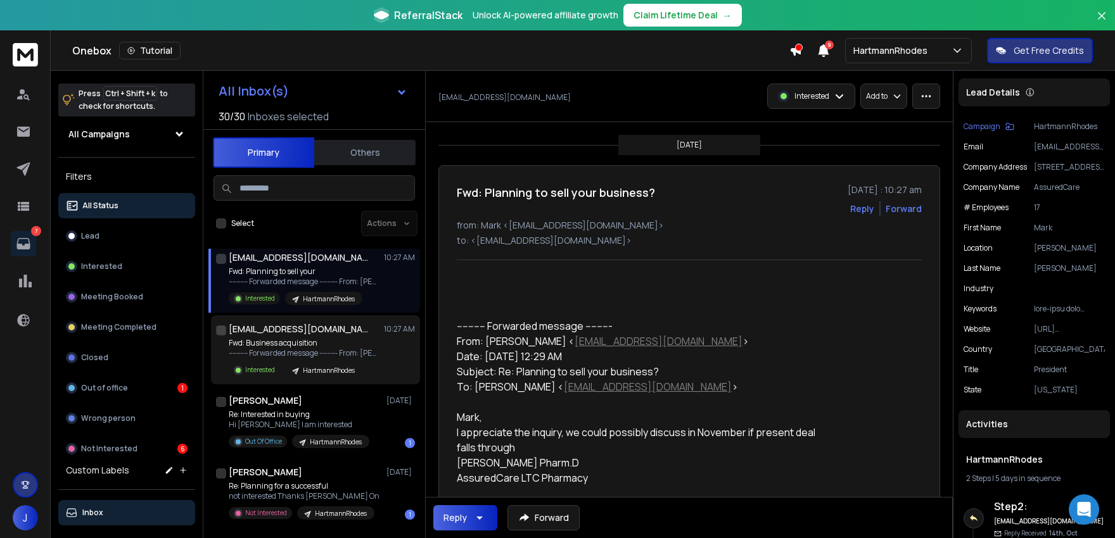
click at [358, 331] on div "mark@hartmannrhodes.com 10:27 AM" at bounding box center [322, 329] width 186 height 13
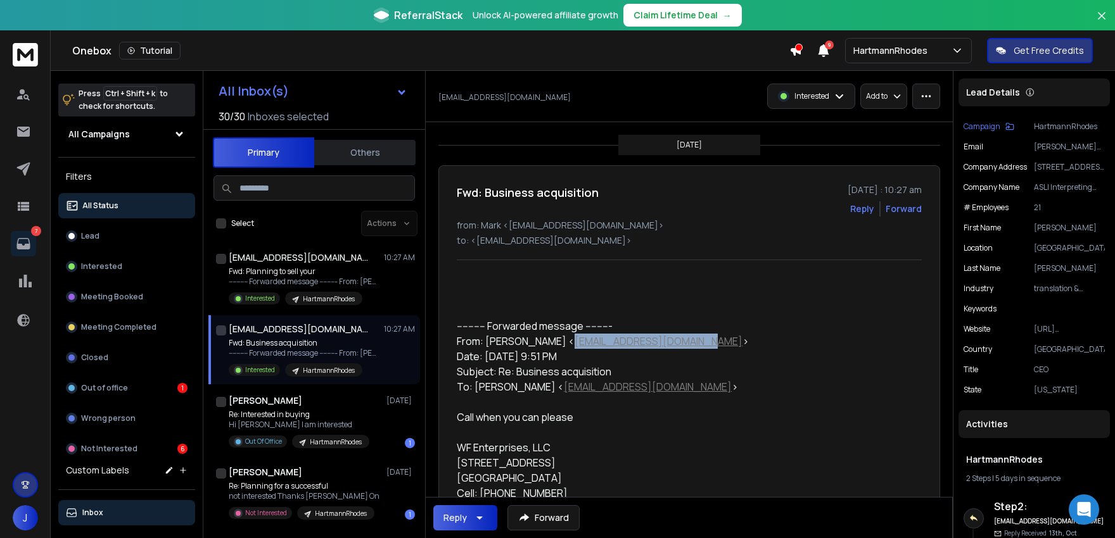
drag, startPoint x: 702, startPoint y: 340, endPoint x: 571, endPoint y: 339, distance: 131.1
click at [571, 339] on div "From: Warren Feldman < warrenfeldman4@gmail.com >" at bounding box center [642, 341] width 370 height 15
copy link "warrenfeldman4@gmail.com"
click at [885, 45] on p "HartmannRhodes" at bounding box center [892, 50] width 79 height 13
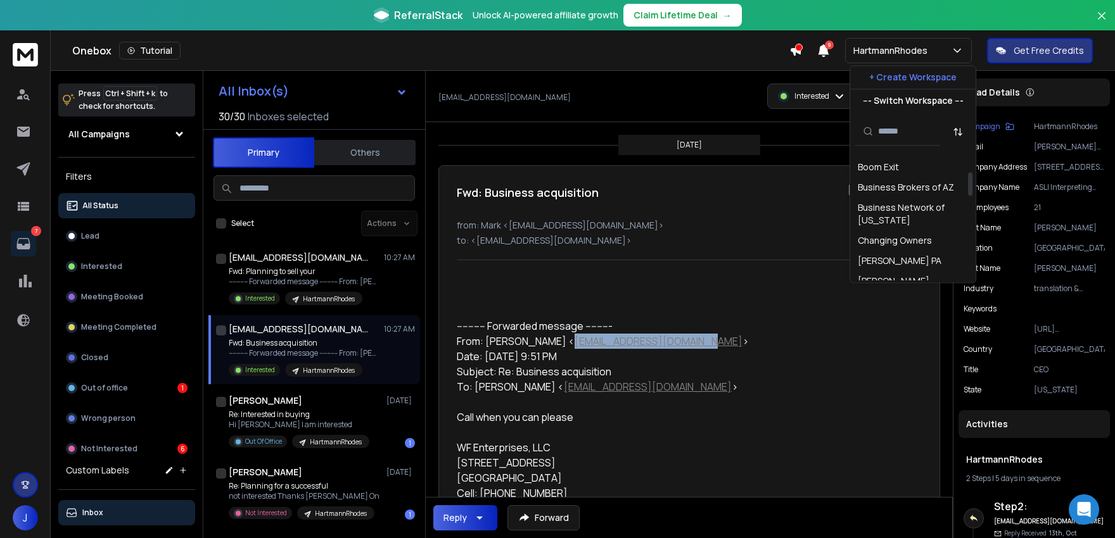
scroll to position [98, 0]
click at [906, 234] on div "Changing Owners" at bounding box center [895, 240] width 74 height 13
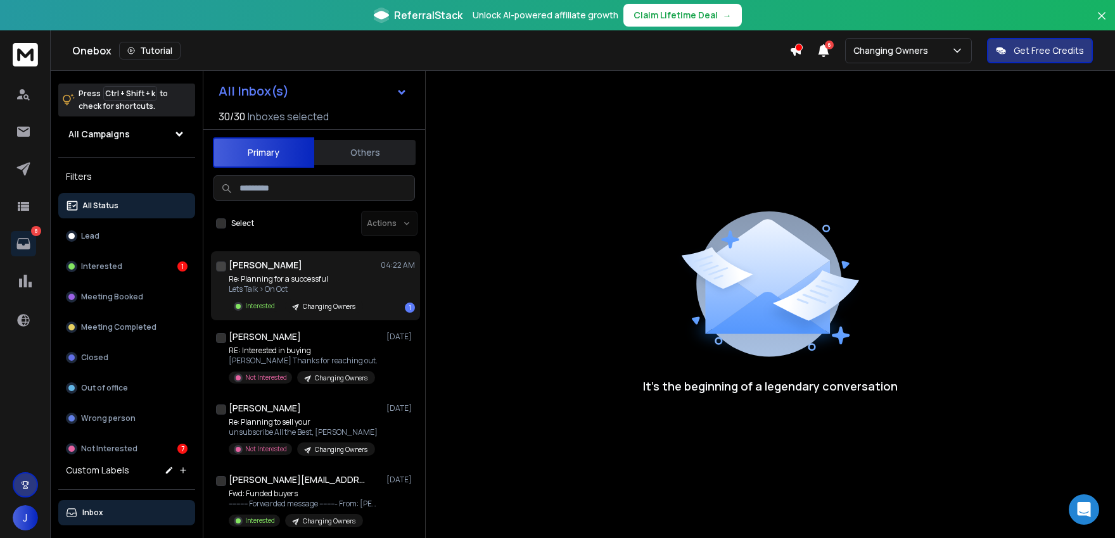
click at [343, 273] on div "[PERSON_NAME] 04:22 AM Re: Planning for a successful Lets Talk > On Oct Interes…" at bounding box center [322, 286] width 186 height 54
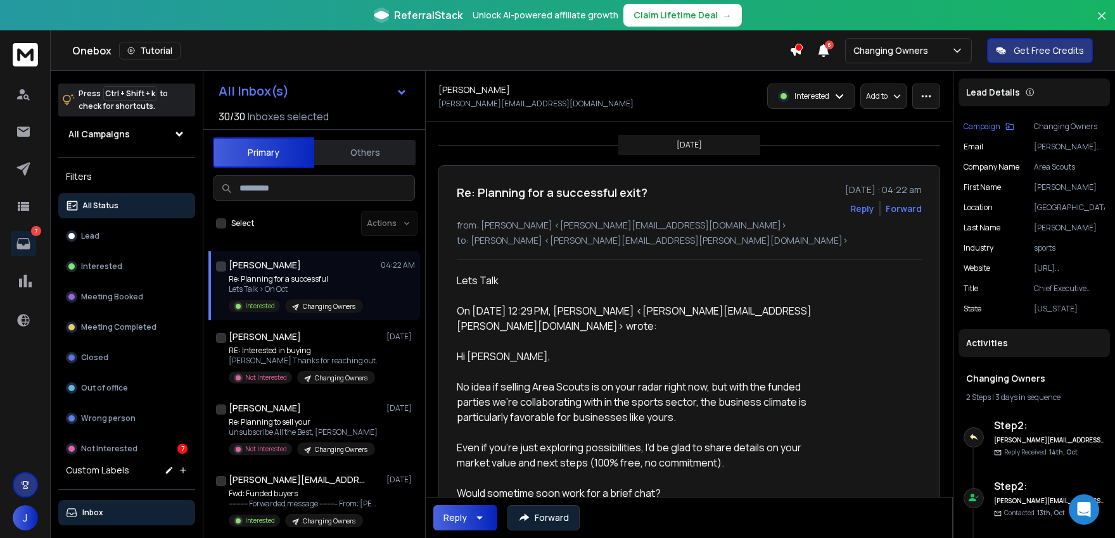
click at [559, 515] on button "Forward" at bounding box center [543, 517] width 72 height 25
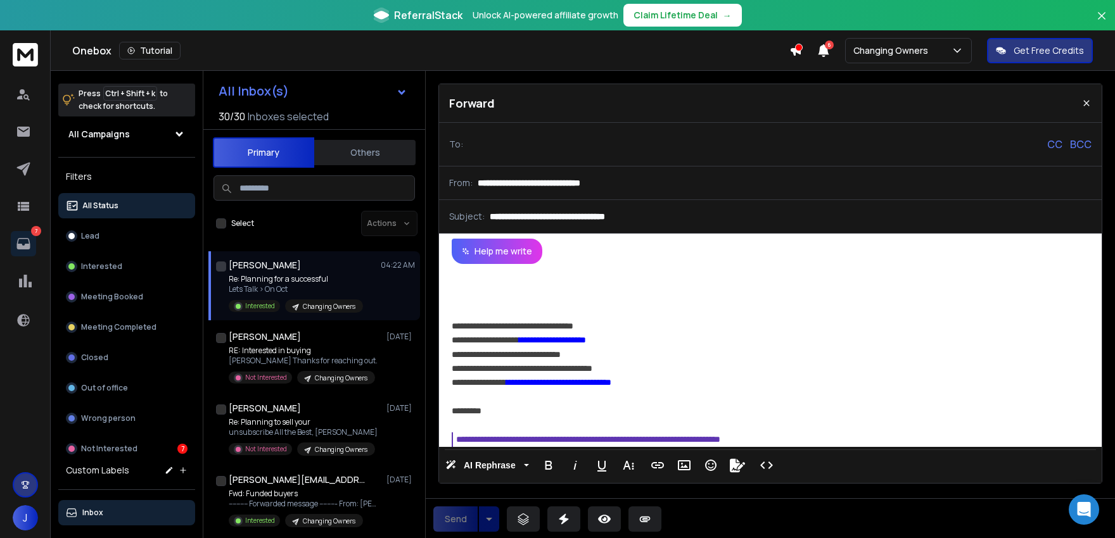
click at [553, 141] on input at bounding box center [512, 144] width 89 height 23
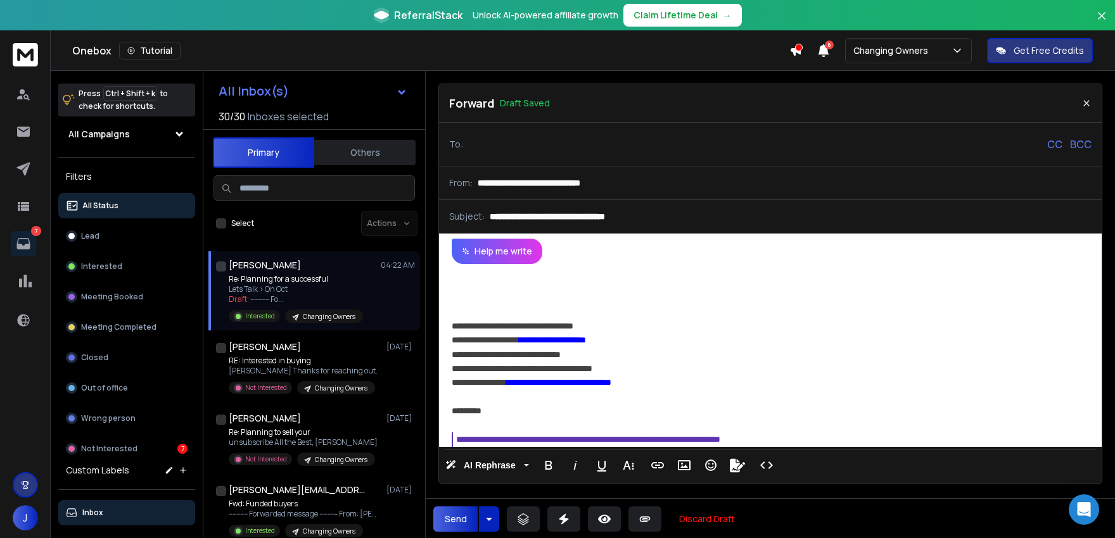
paste input "**********"
type input "**********"
click at [466, 513] on button "Send" at bounding box center [455, 519] width 44 height 25
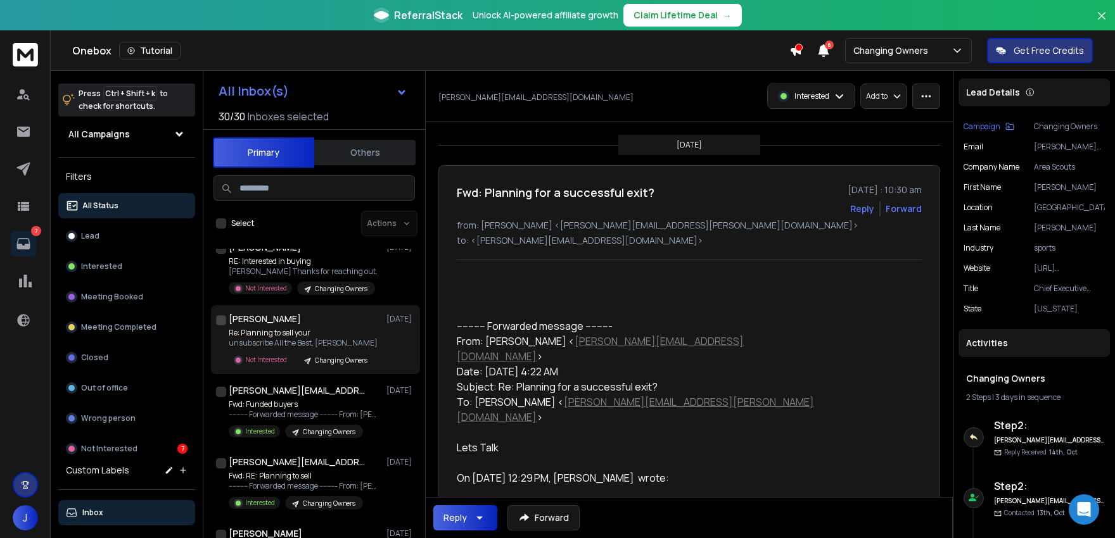
scroll to position [110, 0]
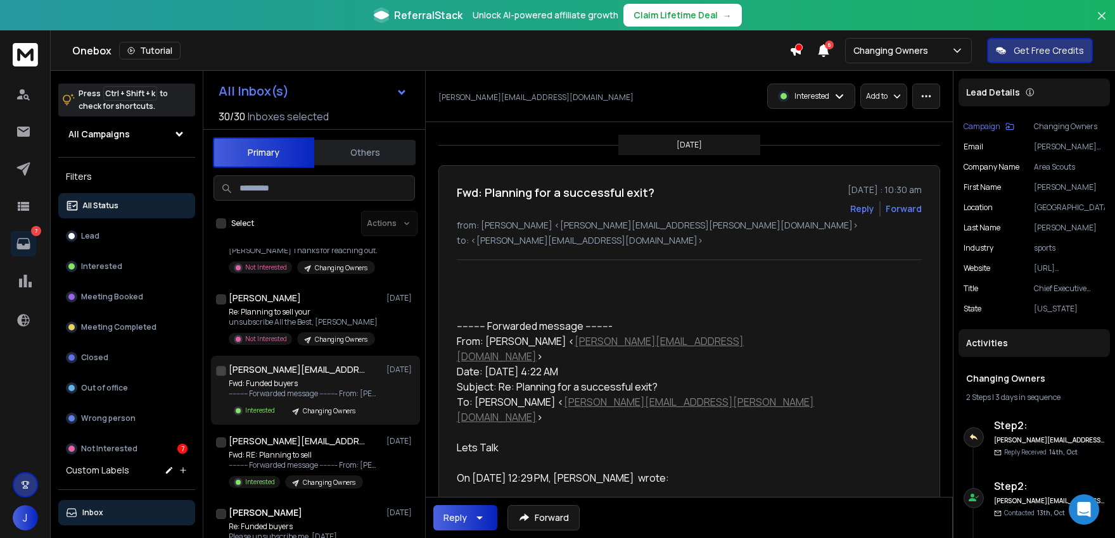
click at [368, 389] on p "---------- Forwarded message --------- From: Alex" at bounding box center [305, 394] width 152 height 10
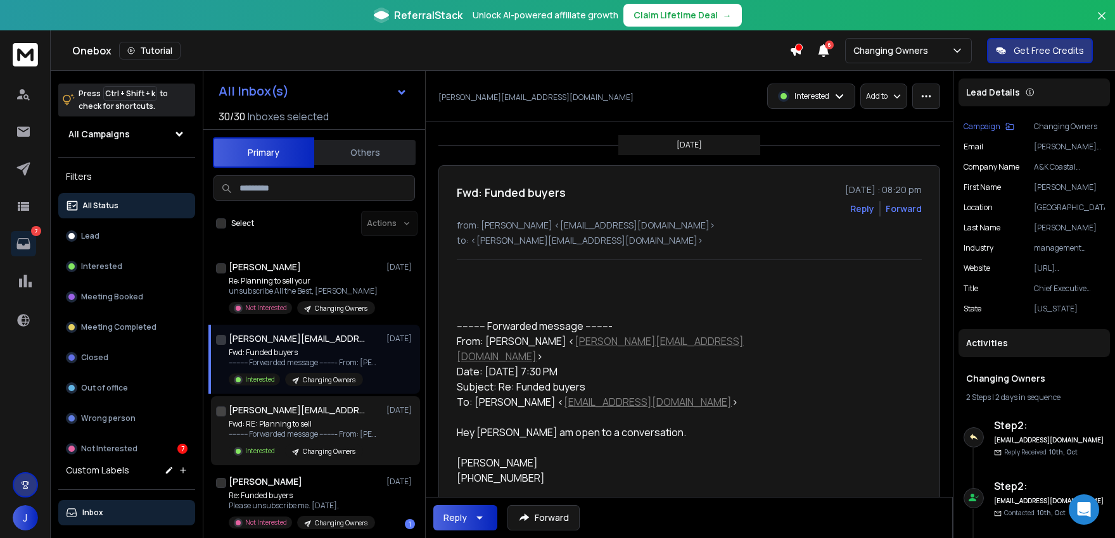
scroll to position [142, 0]
click at [378, 419] on div "Fwd: RE: Planning to sell ---------- Forwarded message --------- From: Eric Int…" at bounding box center [322, 438] width 186 height 39
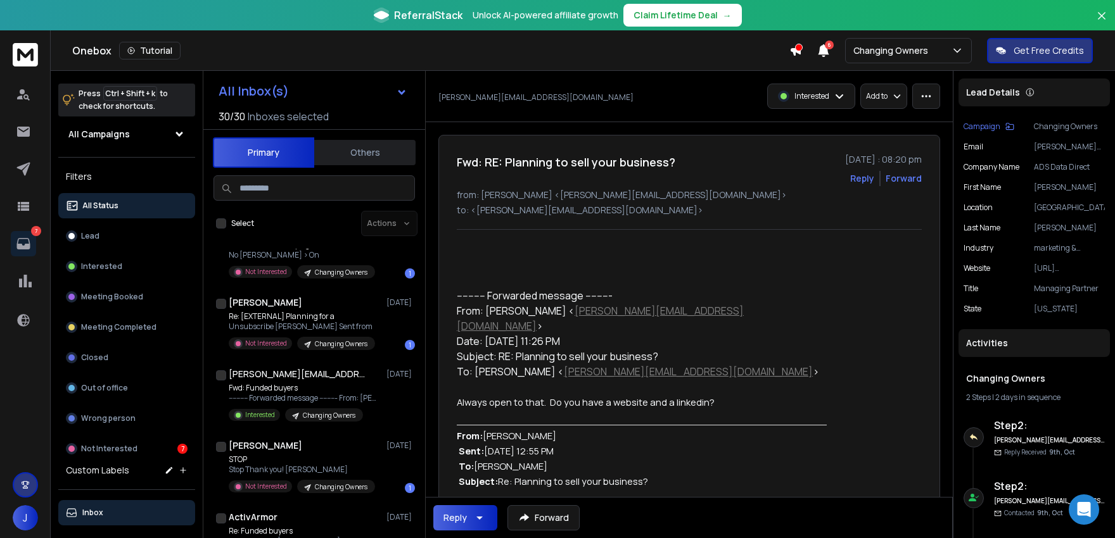
scroll to position [687, 0]
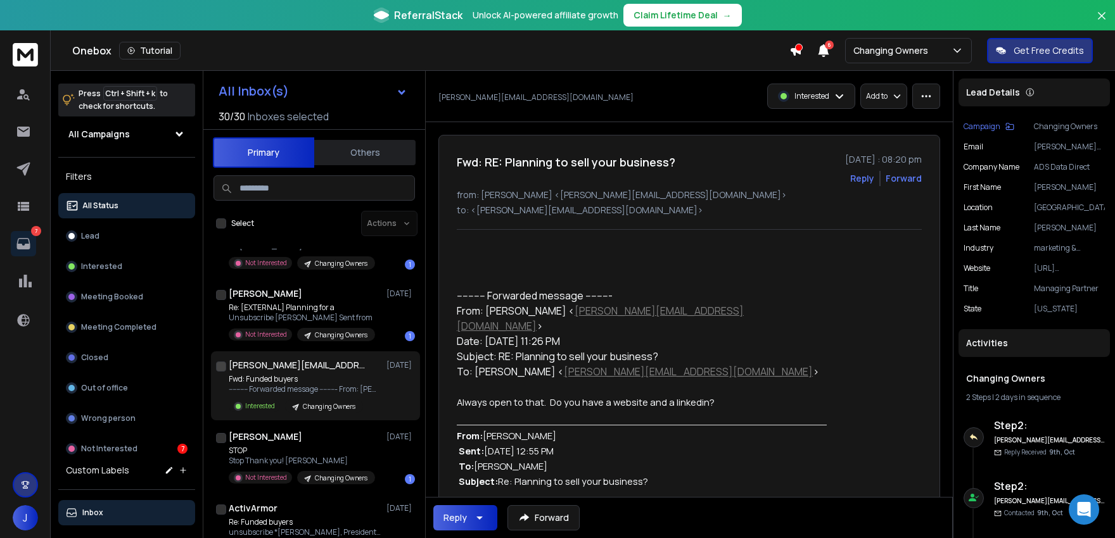
click at [355, 382] on p "Fwd: Funded buyers" at bounding box center [305, 379] width 152 height 10
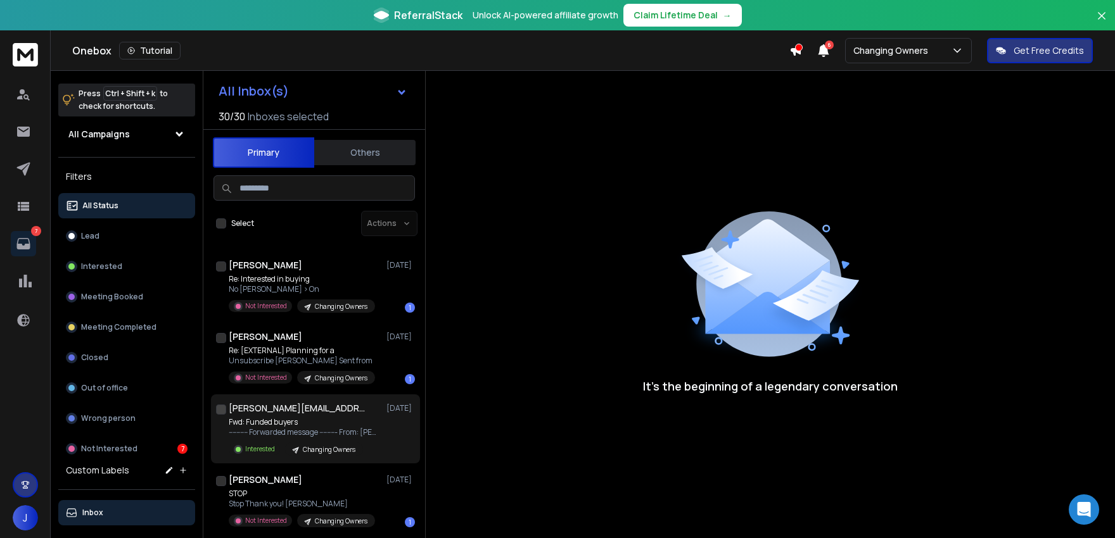
scroll to position [644, 0]
click at [359, 422] on p "Fwd: Funded buyers" at bounding box center [305, 423] width 152 height 10
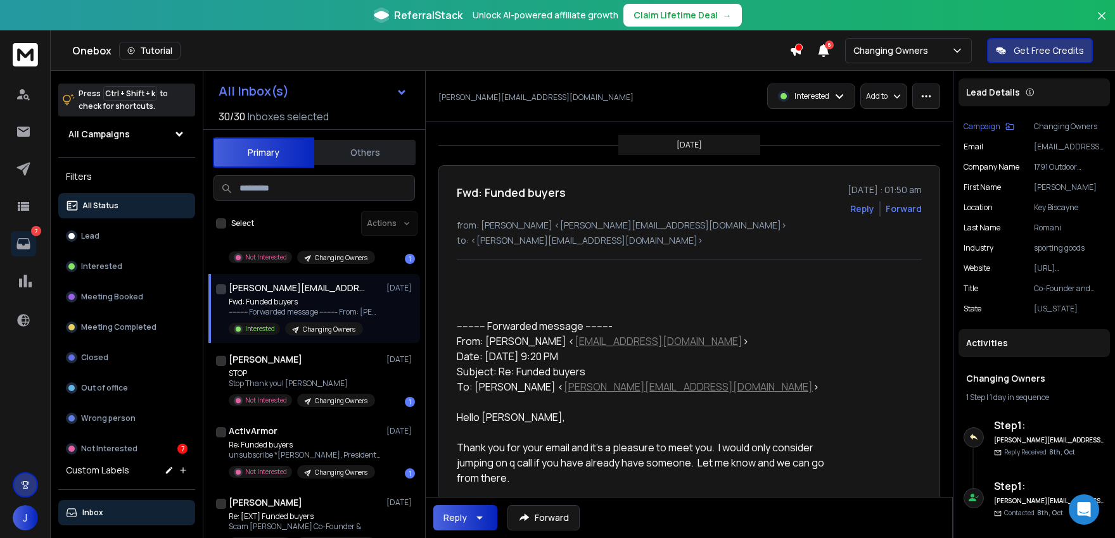
scroll to position [786, 0]
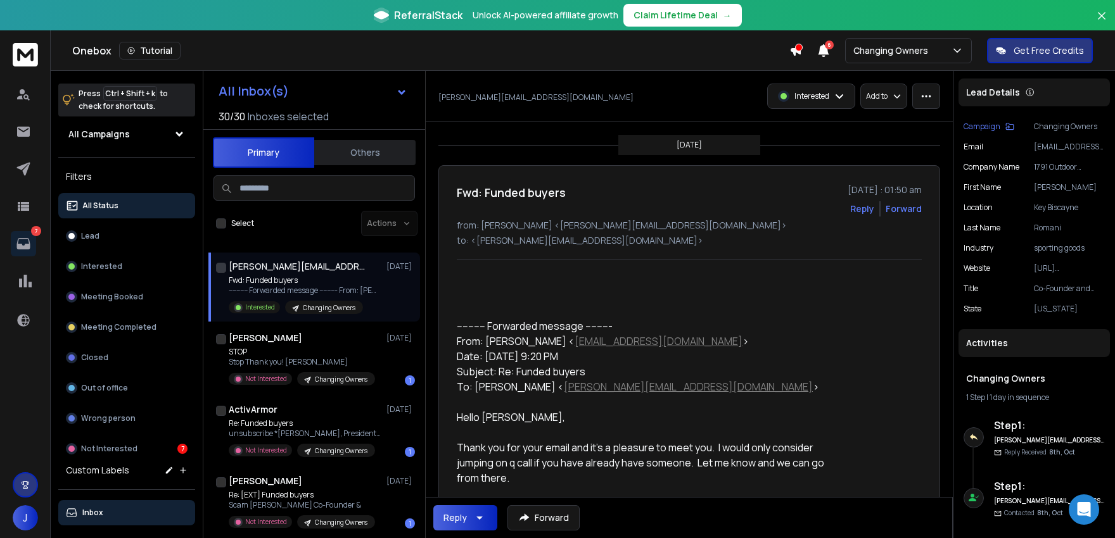
click at [365, 277] on p "Fwd: Funded buyers" at bounding box center [305, 281] width 152 height 10
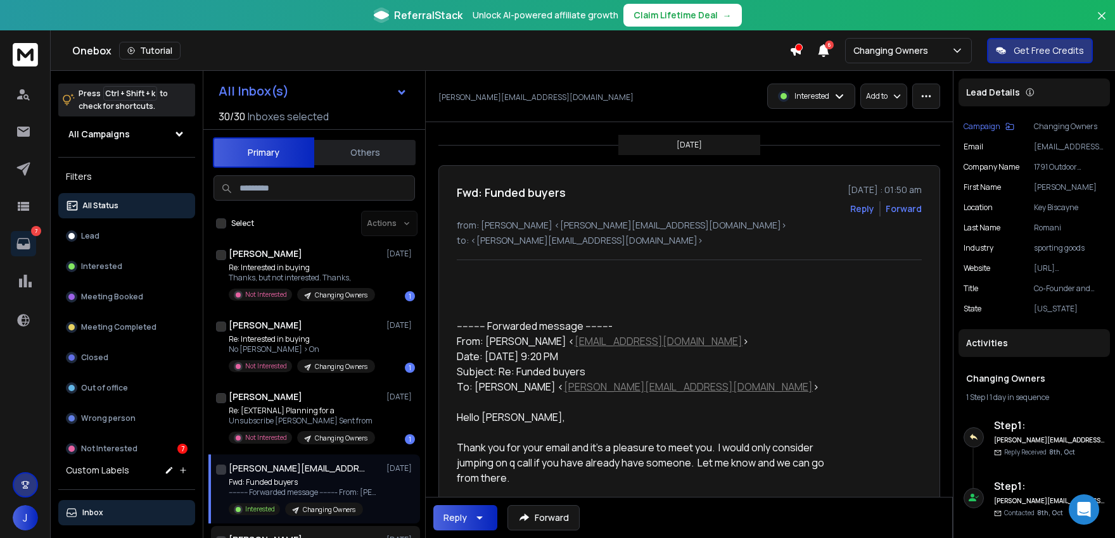
scroll to position [570, 0]
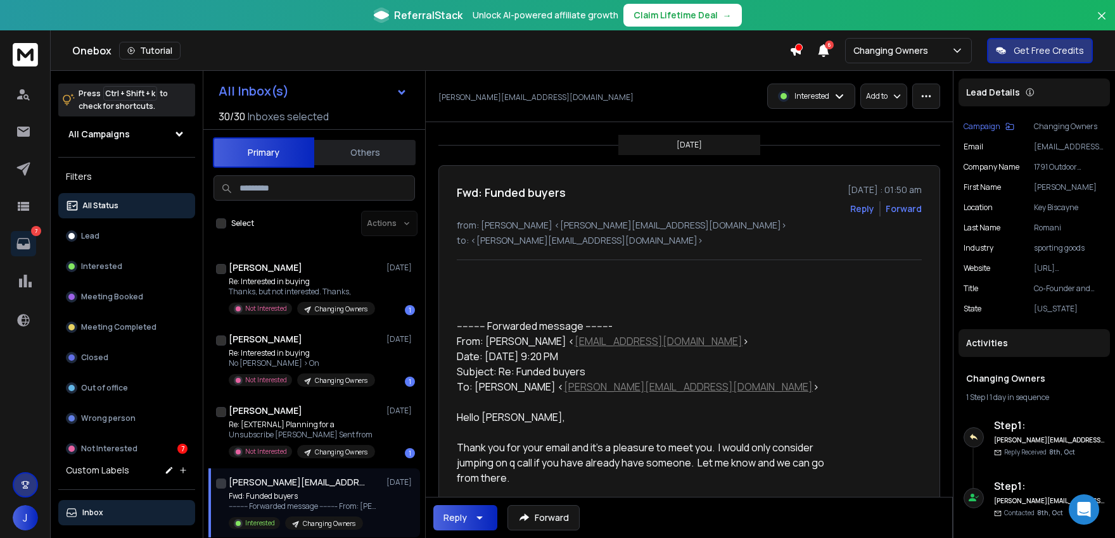
click at [350, 481] on div "wes@changingowners.com 09 Oct" at bounding box center [322, 482] width 186 height 13
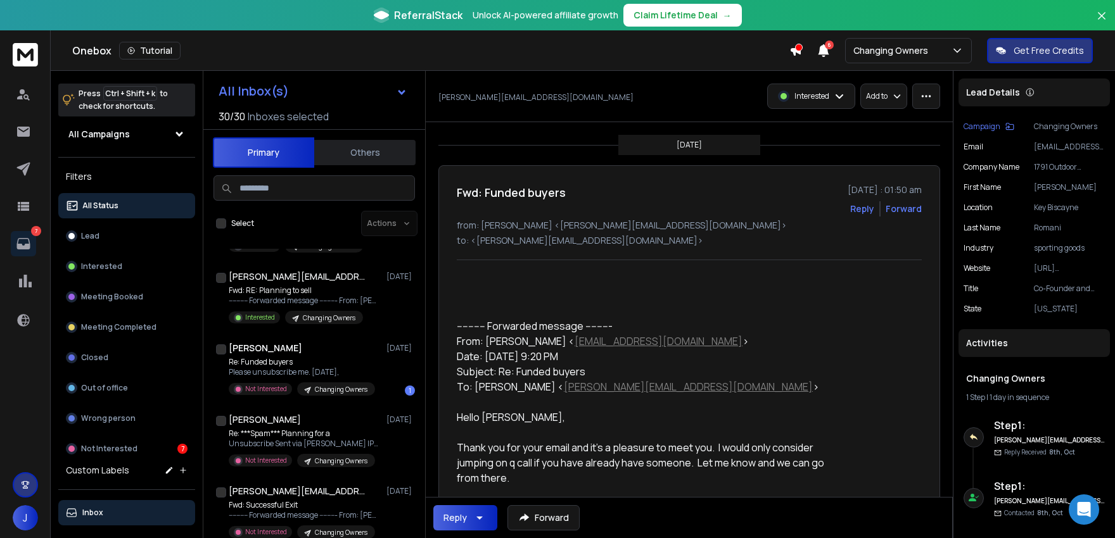
scroll to position [245, 0]
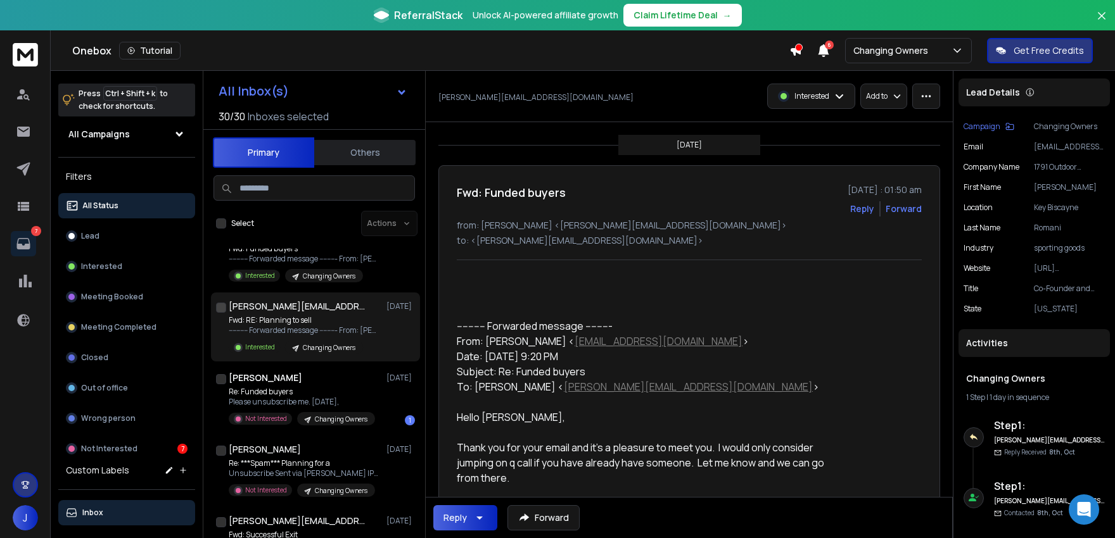
click at [370, 326] on p "---------- Forwarded message --------- From: Eric" at bounding box center [305, 331] width 152 height 10
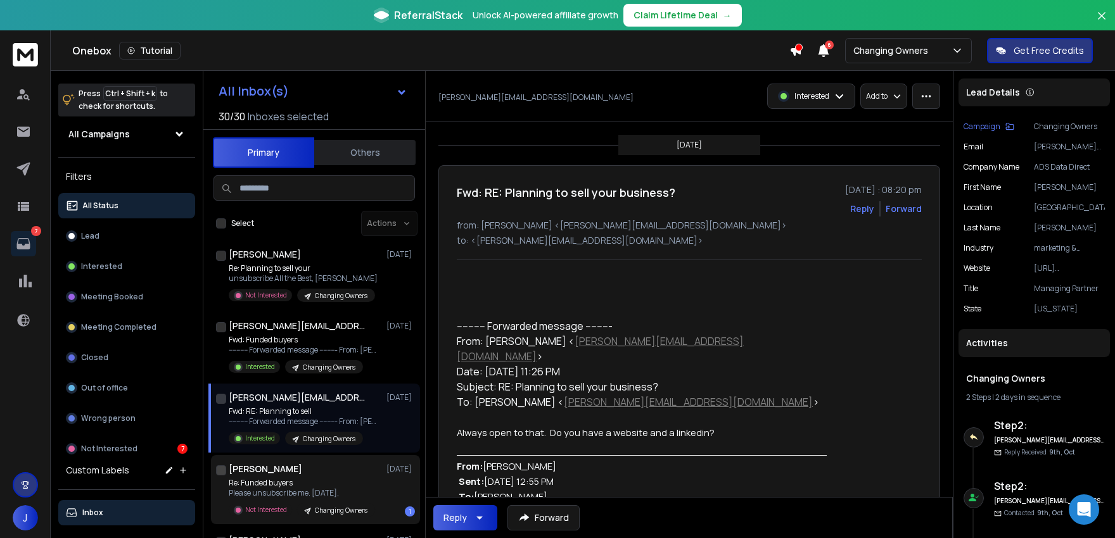
scroll to position [82, 0]
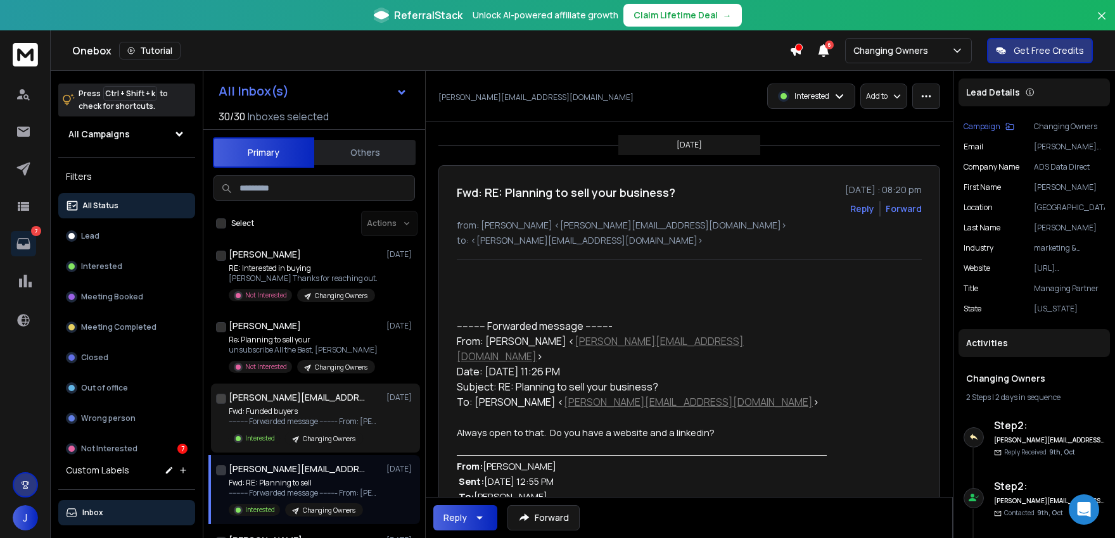
click at [376, 403] on div "wes@changingowners.com 10 Oct" at bounding box center [322, 397] width 186 height 13
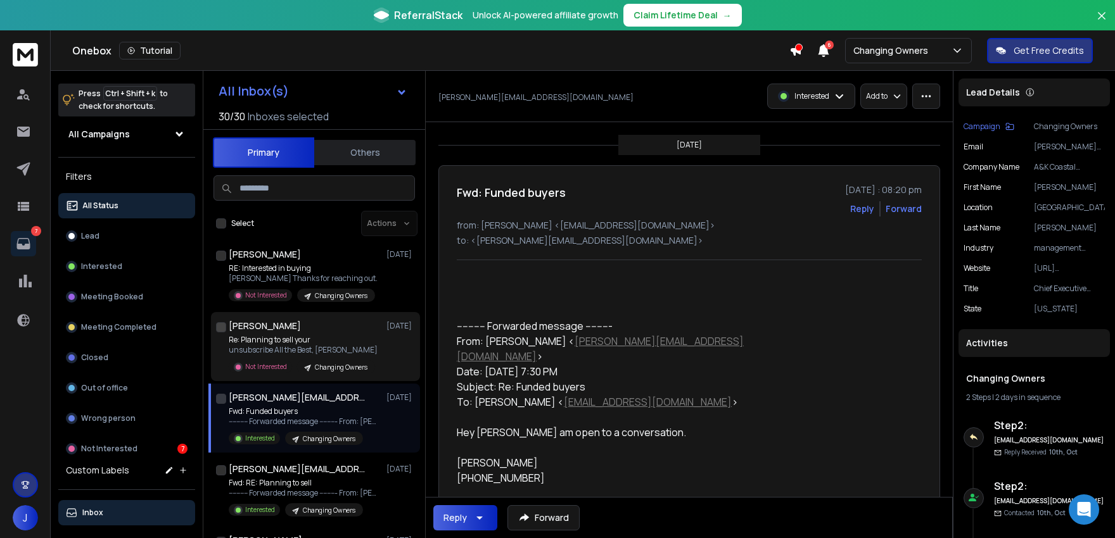
scroll to position [0, 0]
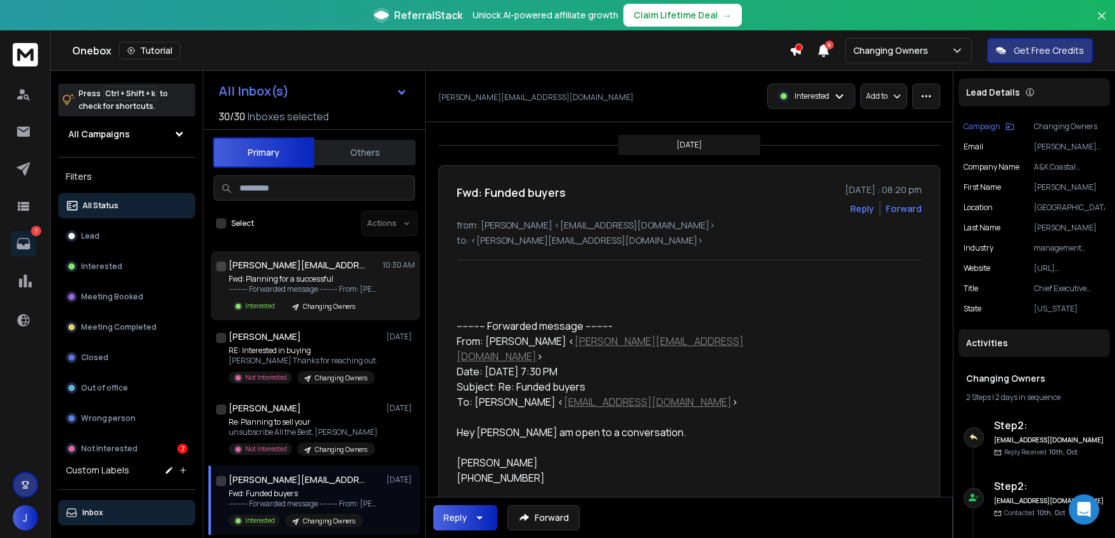
click at [362, 283] on p "Fwd: Planning for a successful" at bounding box center [305, 279] width 152 height 10
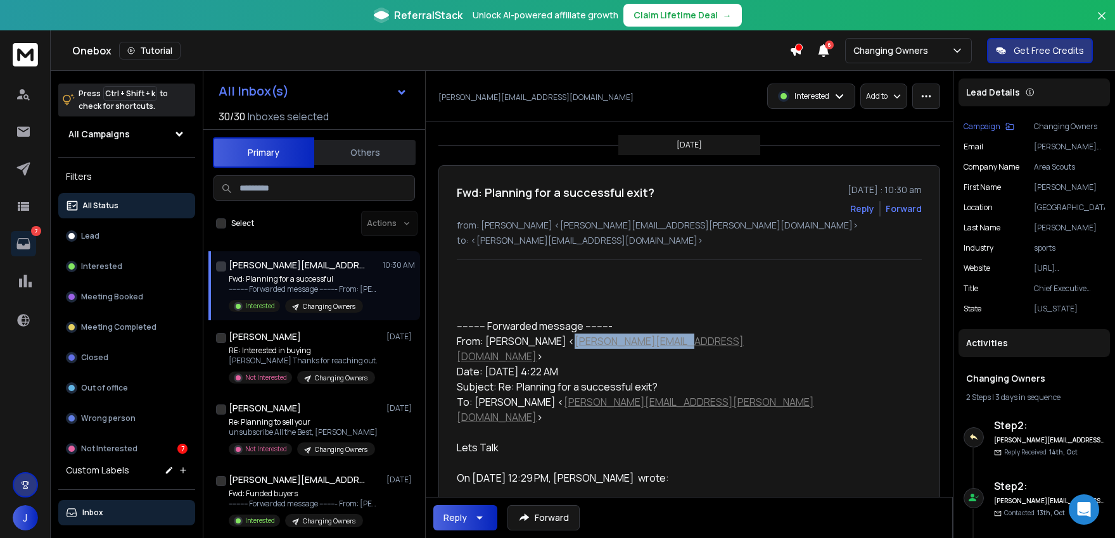
drag, startPoint x: 670, startPoint y: 339, endPoint x: 560, endPoint y: 345, distance: 110.4
click at [560, 345] on div "From: Lance Baldwin < lance@areascouts.com >" at bounding box center [642, 349] width 370 height 30
click at [25, 163] on icon at bounding box center [23, 169] width 15 height 15
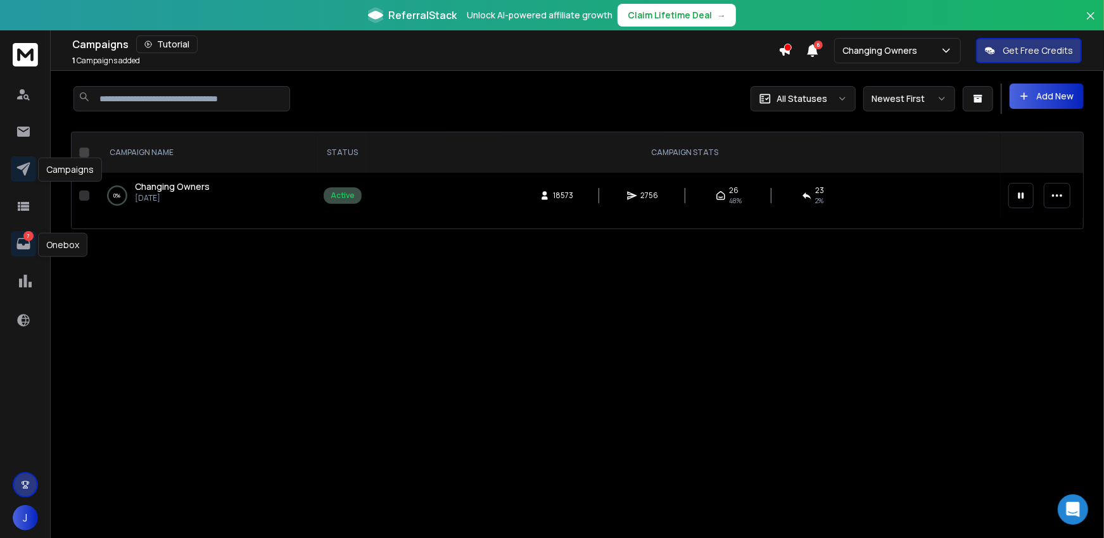
click at [21, 248] on icon at bounding box center [22, 243] width 13 height 11
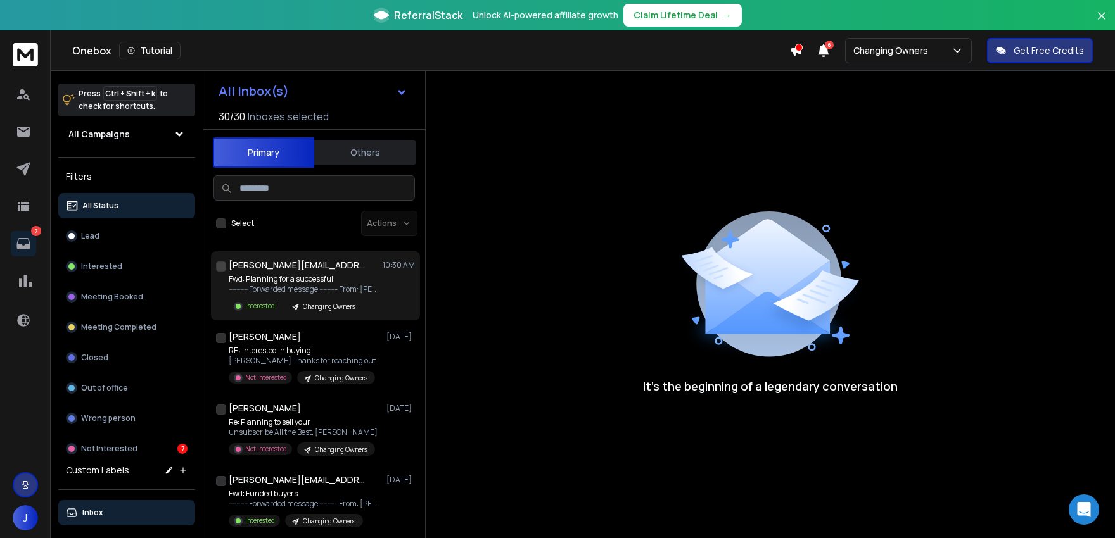
click at [336, 270] on h1 "wes@changingowners.com" at bounding box center [298, 265] width 139 height 13
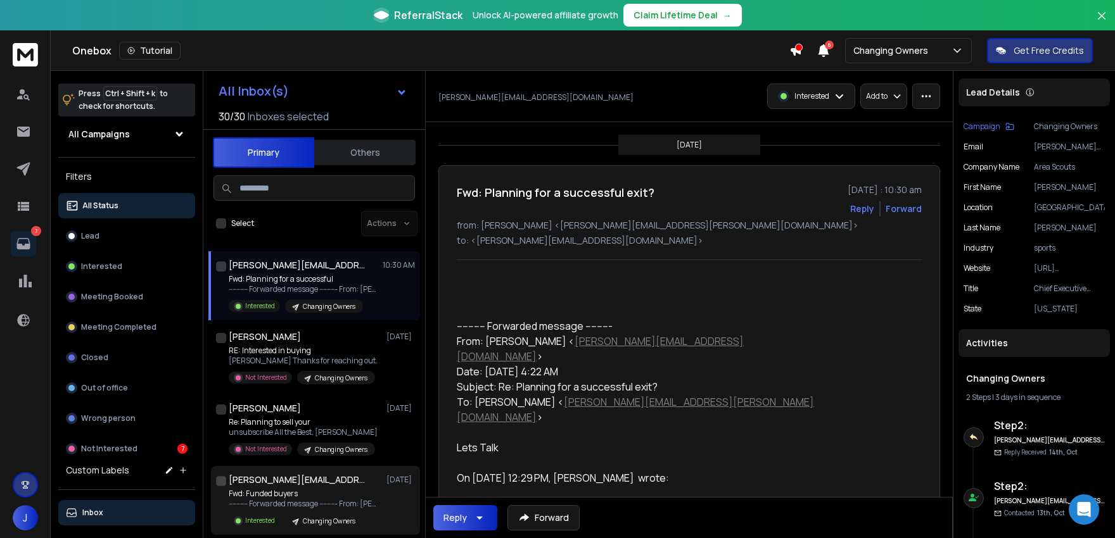
click at [358, 495] on p "Fwd: Funded buyers" at bounding box center [305, 494] width 152 height 10
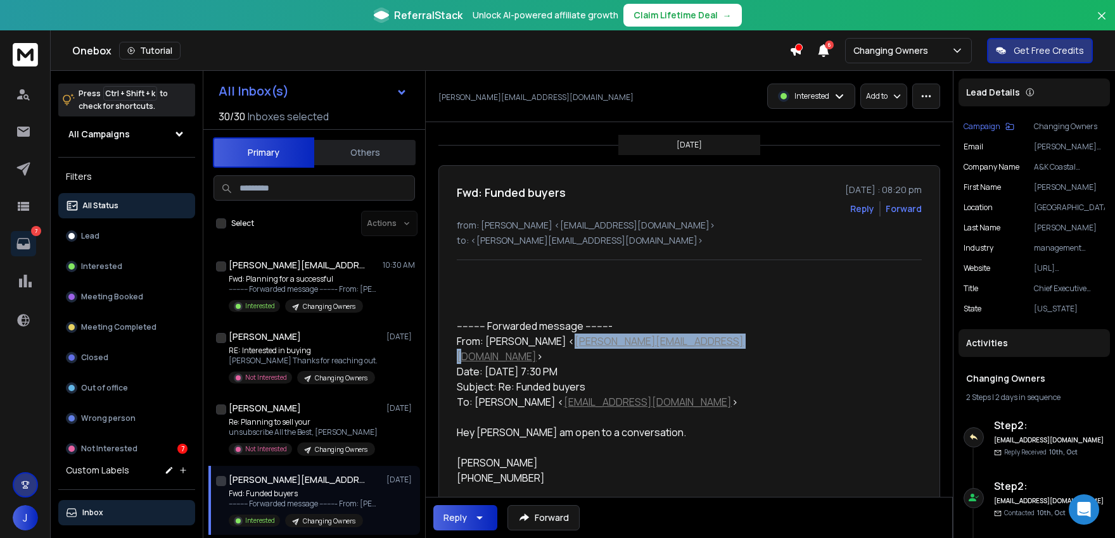
drag, startPoint x: 724, startPoint y: 343, endPoint x: 568, endPoint y: 342, distance: 155.8
click at [568, 342] on div "From: Alex Friedlander < alex@akcoastalconnections.com >" at bounding box center [642, 349] width 370 height 30
copy link "alex@akcoastalconnections.com"
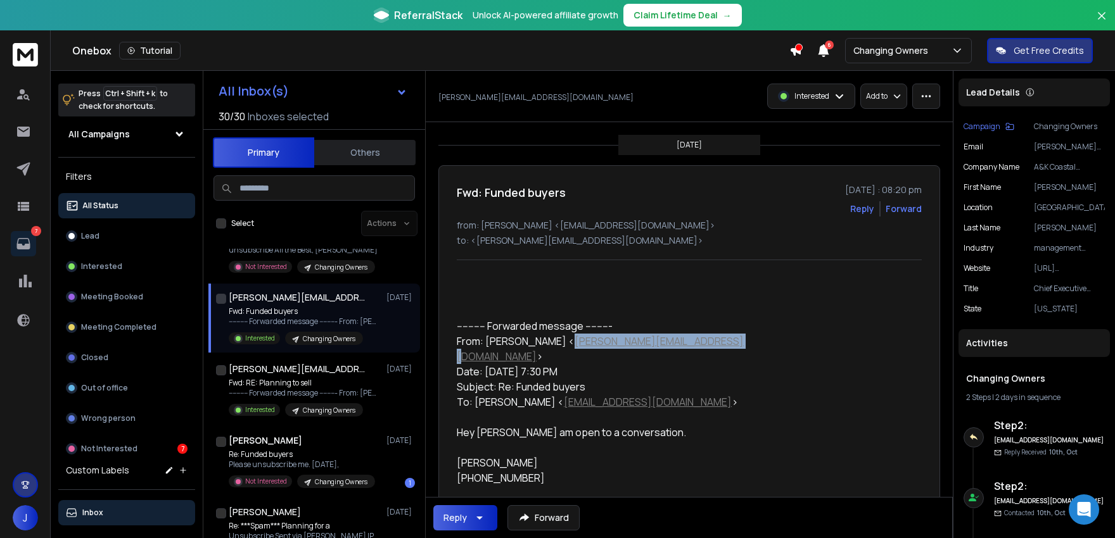
scroll to position [181, 0]
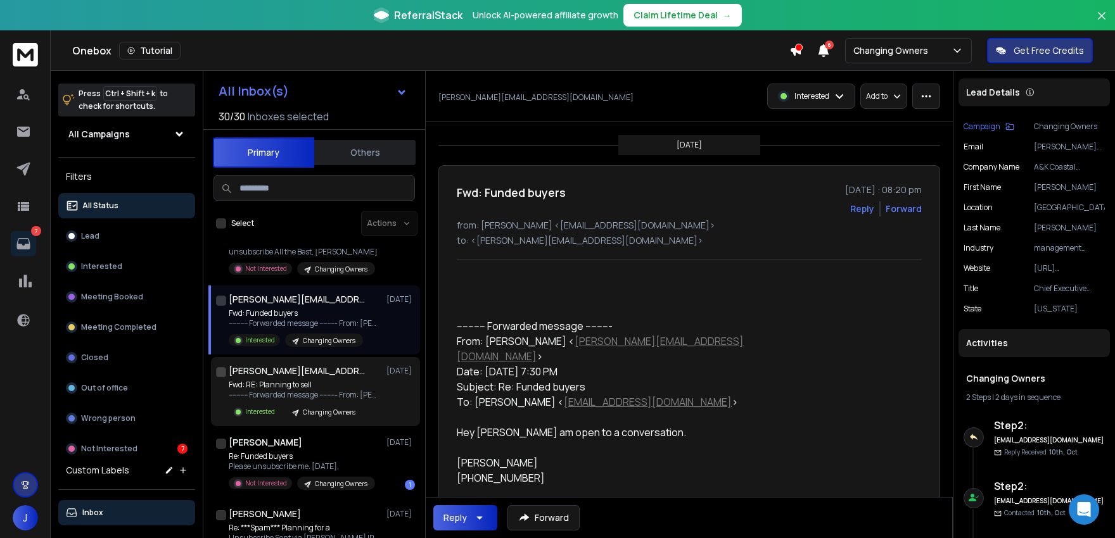
click at [356, 378] on div "wes@changingowners.com 10 Oct Fwd: RE: Planning to sell ---------- Forwarded me…" at bounding box center [322, 392] width 186 height 54
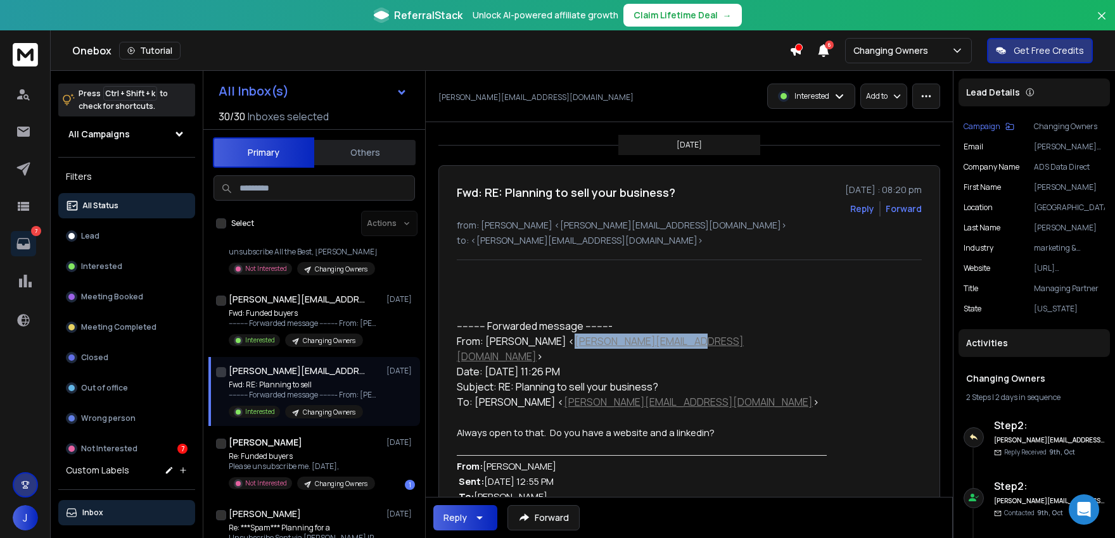
drag, startPoint x: 661, startPoint y: 339, endPoint x: 546, endPoint y: 344, distance: 114.8
click at [546, 344] on div "From: Eric Nelson < eric@adsdatadirect.com >" at bounding box center [642, 349] width 370 height 30
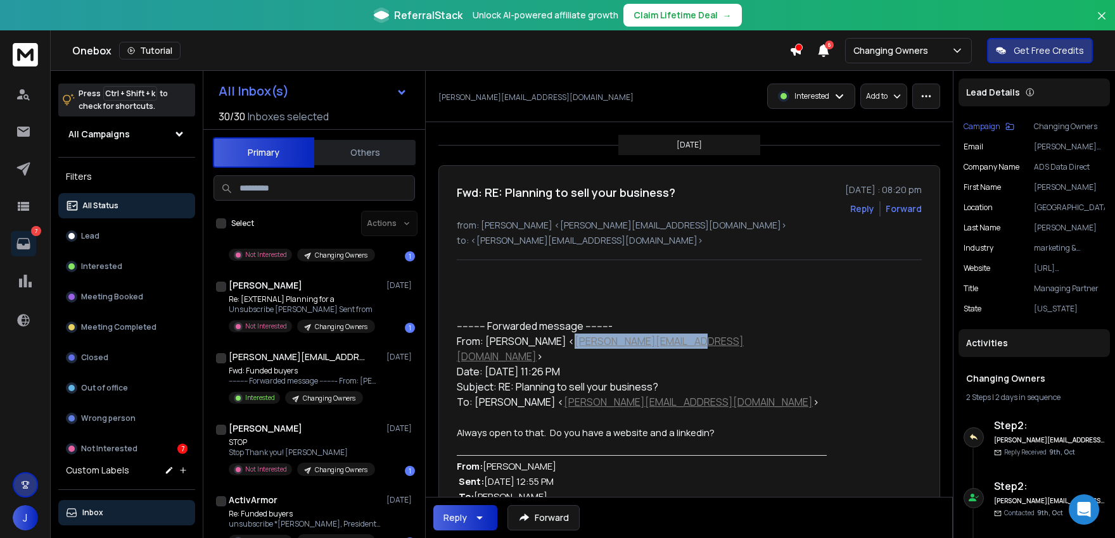
scroll to position [706, 0]
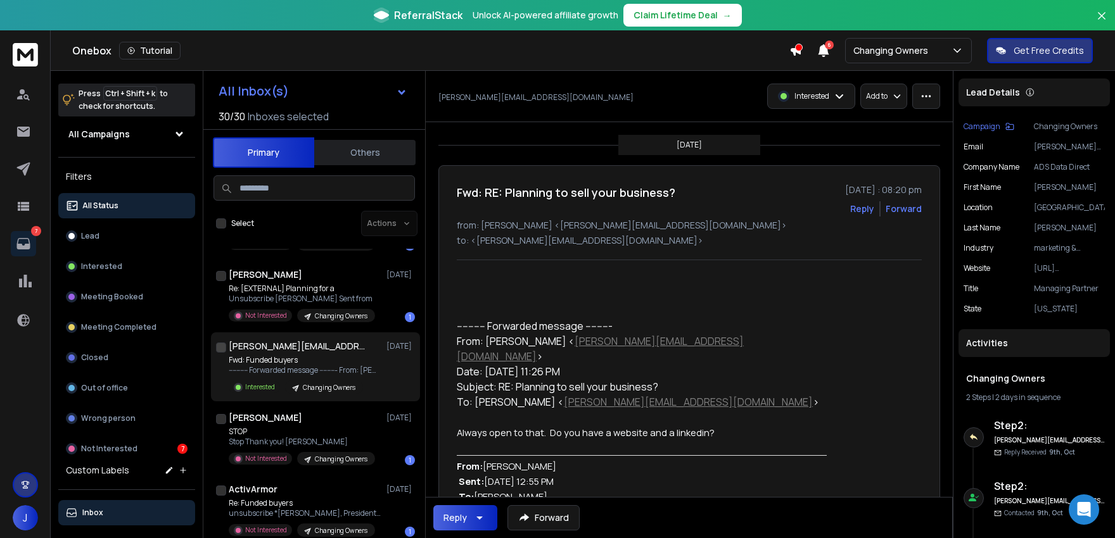
click at [383, 355] on div "Fwd: Funded buyers ---------- Forwarded message --------- From: Ramiro Interest…" at bounding box center [322, 374] width 186 height 39
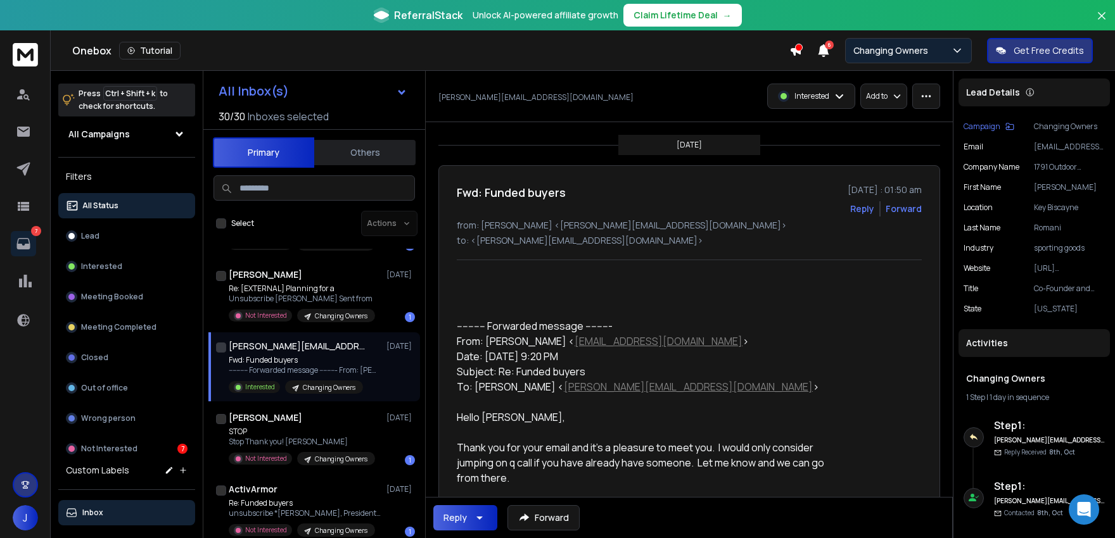
click at [903, 46] on p "Changing Owners" at bounding box center [893, 50] width 80 height 13
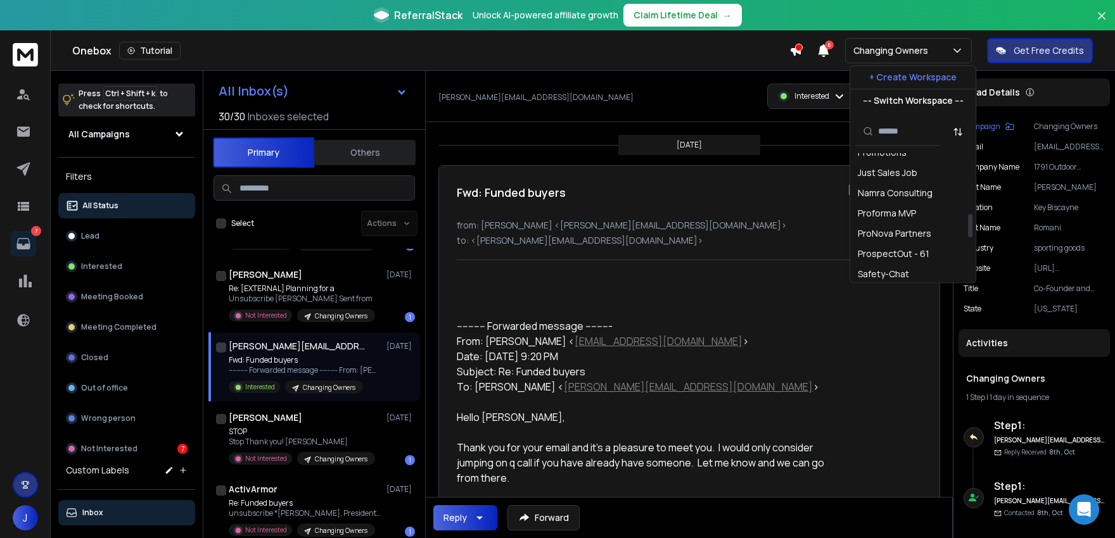
scroll to position [322, 0]
click at [906, 225] on div "ProNova Partners" at bounding box center [894, 231] width 73 height 13
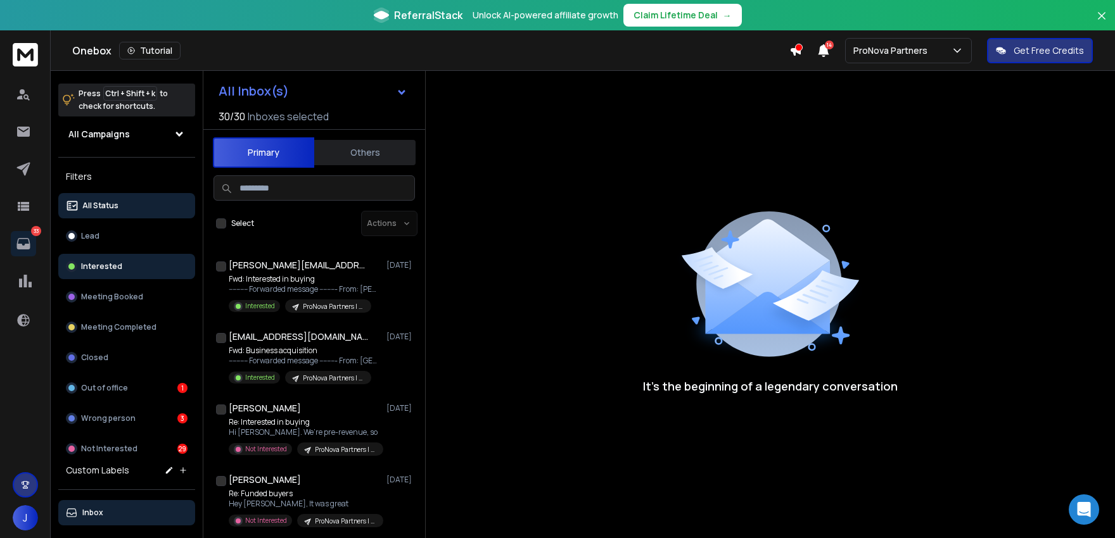
click at [147, 275] on button "Interested" at bounding box center [126, 266] width 137 height 25
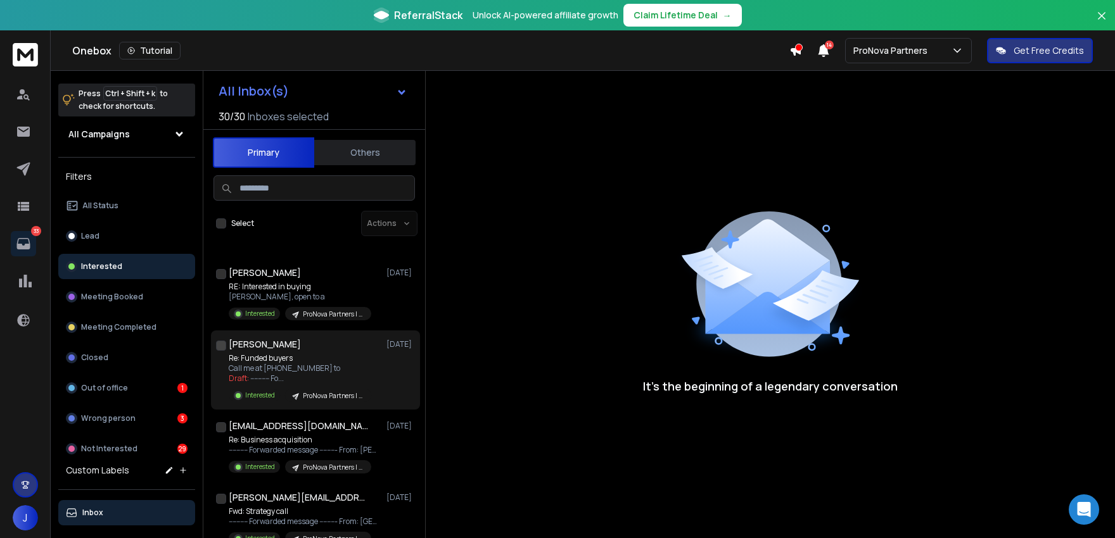
scroll to position [135, 0]
click at [363, 355] on p "Re: Funded buyers" at bounding box center [300, 359] width 143 height 10
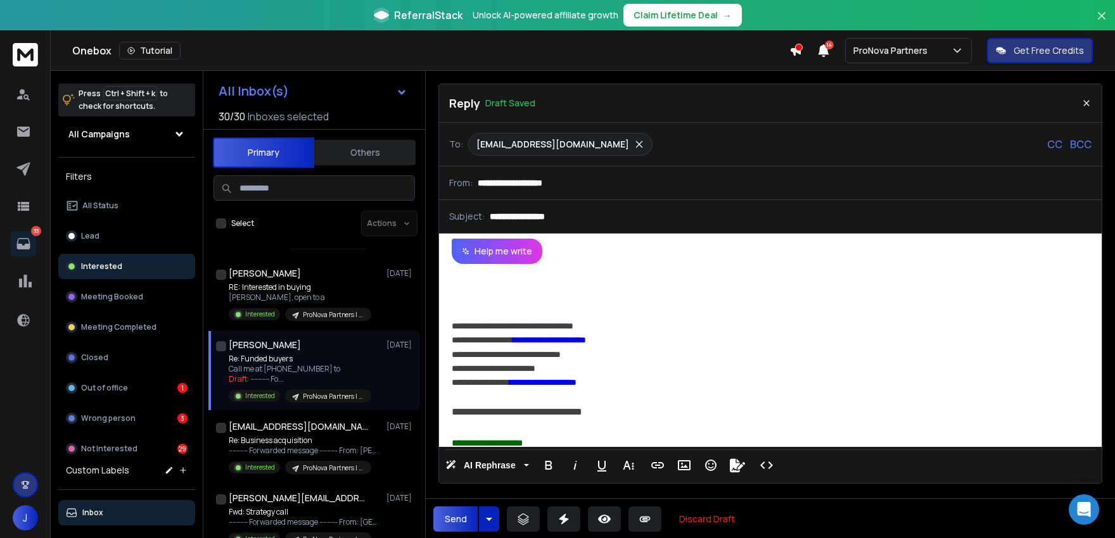
click at [636, 143] on icon at bounding box center [639, 144] width 7 height 7
click at [703, 521] on button "Discard Draft" at bounding box center [707, 519] width 76 height 25
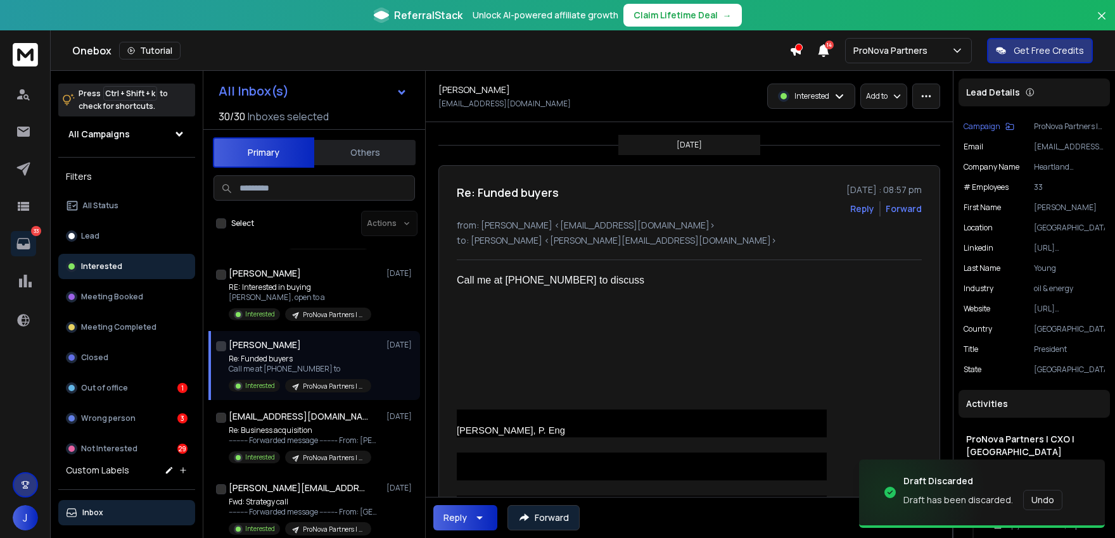
click at [541, 509] on button "Forward" at bounding box center [543, 517] width 72 height 25
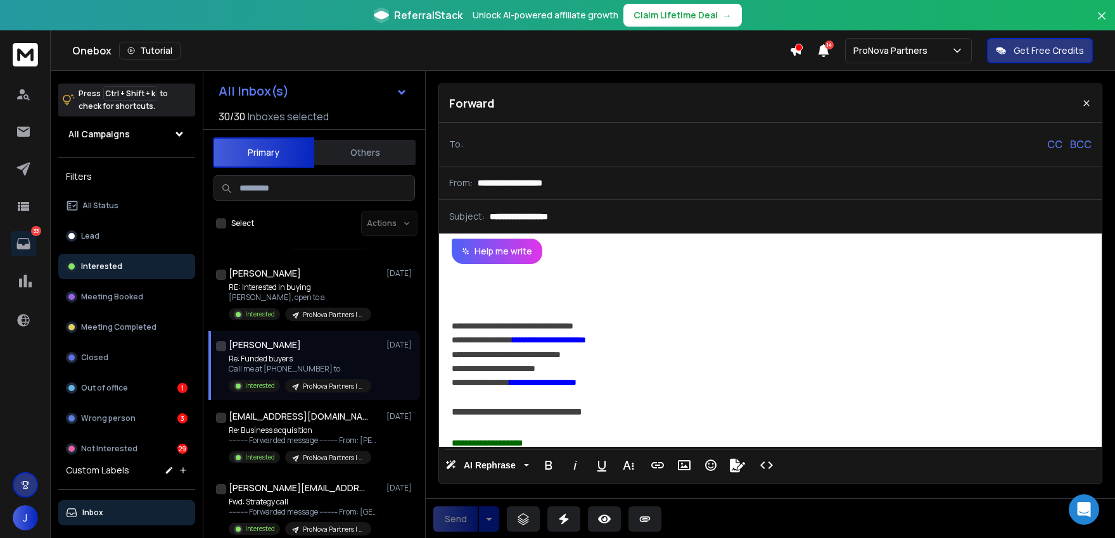
click at [488, 143] on input at bounding box center [512, 144] width 89 height 23
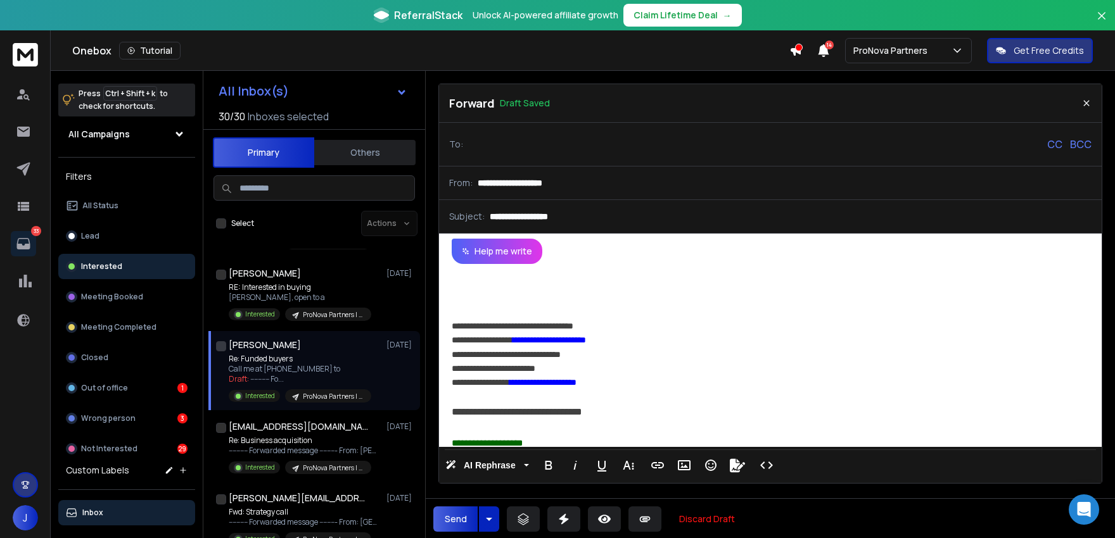
paste input "**********"
type input "**********"
paste input "**********"
type input "**********"
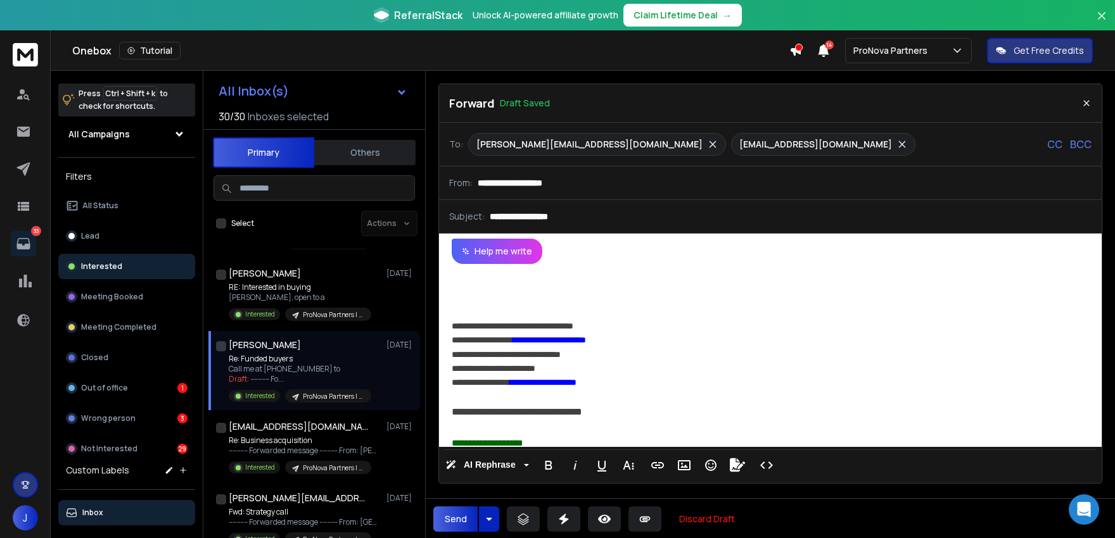
click at [454, 528] on button "Send" at bounding box center [455, 519] width 44 height 25
click at [709, 142] on icon at bounding box center [712, 144] width 7 height 7
click at [459, 517] on button "Send" at bounding box center [455, 519] width 44 height 25
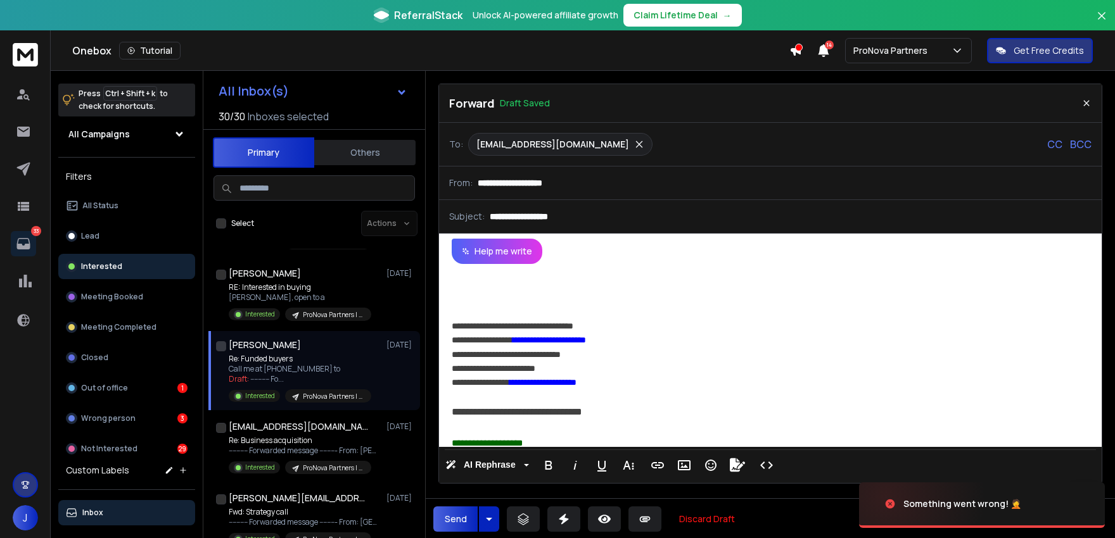
click at [636, 146] on icon at bounding box center [639, 144] width 7 height 7
